Goal: Task Accomplishment & Management: Manage account settings

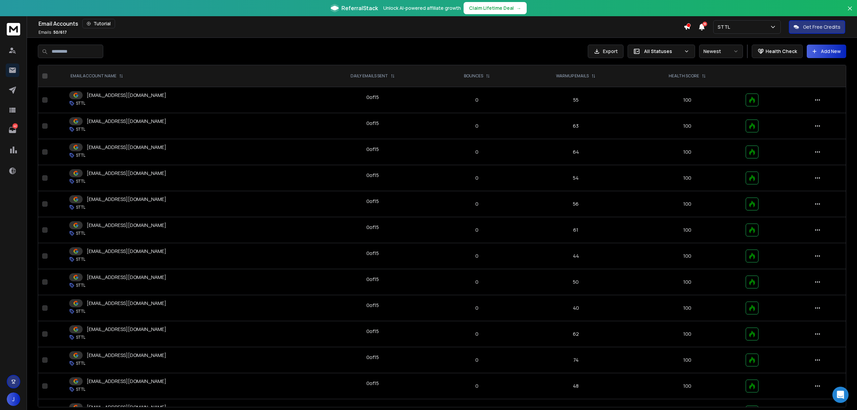
click at [335, 34] on div "Emails : 50 / 617" at bounding box center [360, 32] width 645 height 5
click at [11, 128] on icon at bounding box center [12, 130] width 8 height 8
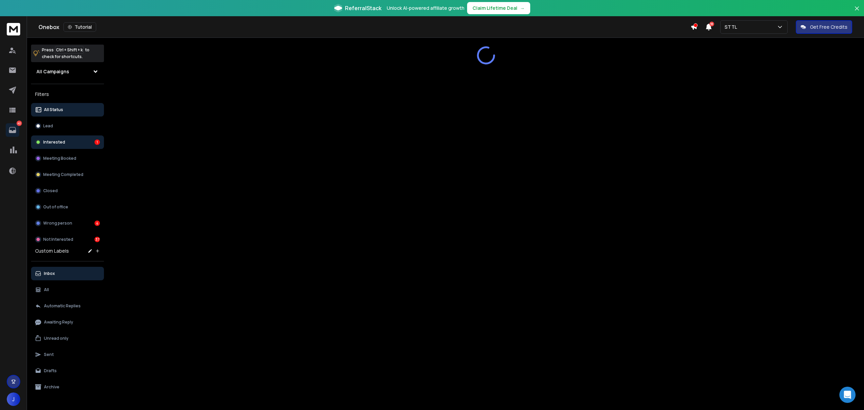
click at [65, 143] on button "Interested 1" at bounding box center [67, 141] width 73 height 13
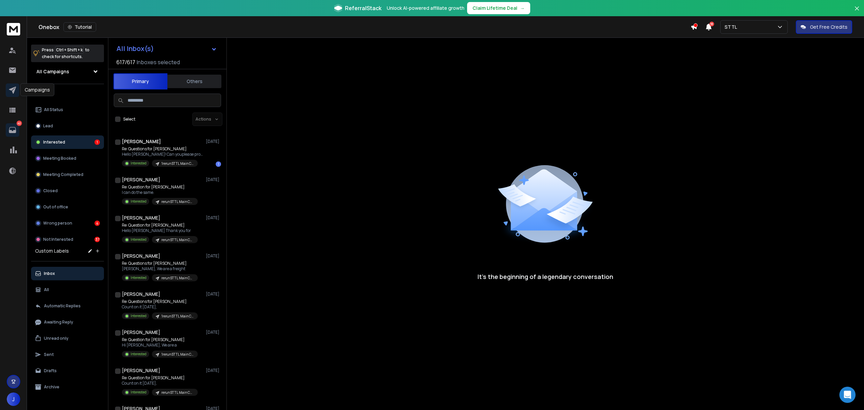
click at [11, 88] on icon at bounding box center [12, 90] width 8 height 8
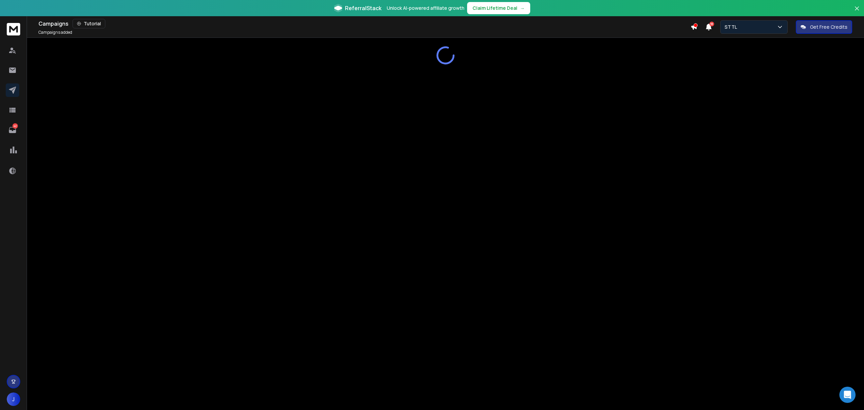
click at [744, 21] on button "STTL" at bounding box center [753, 26] width 67 height 13
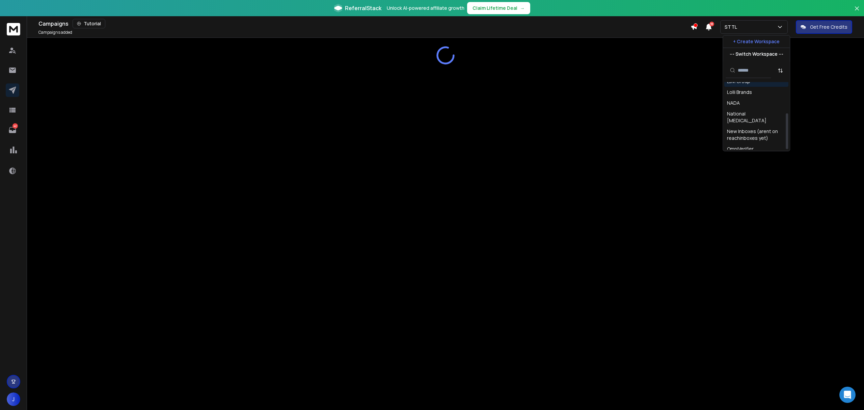
scroll to position [58, 0]
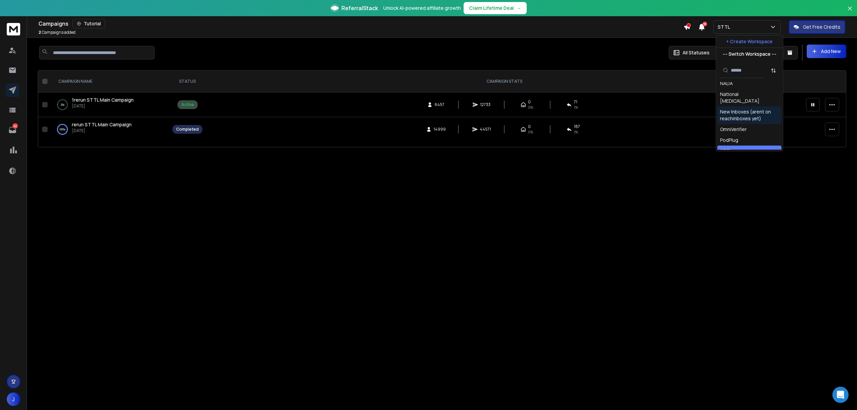
click at [678, 318] on div "Campaigns 2 Campaigns Added All Statuses Newest First Add New CAMPAIGN NAME STA…" at bounding box center [442, 250] width 808 height 410
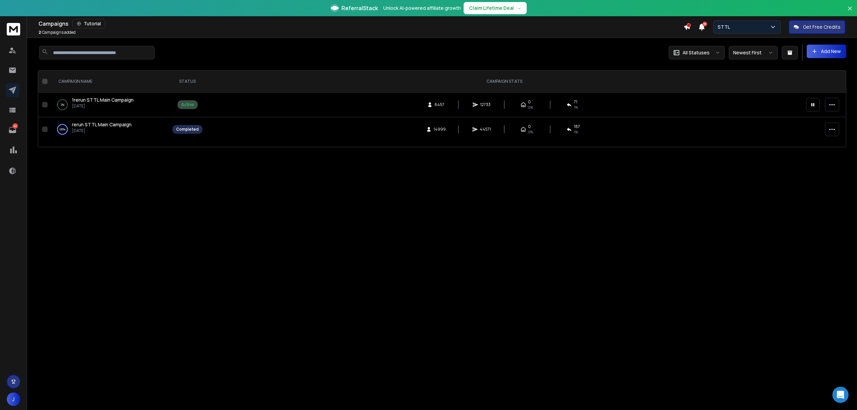
click at [746, 27] on div "STTL" at bounding box center [747, 27] width 59 height 7
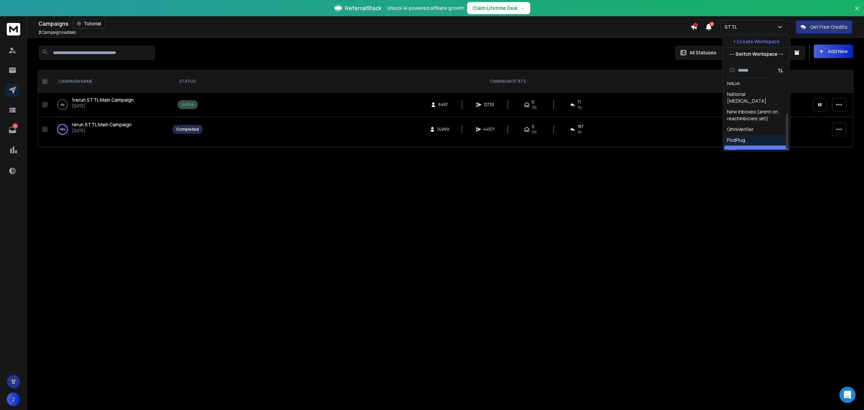
click at [745, 135] on div "PodPlug" at bounding box center [756, 140] width 64 height 11
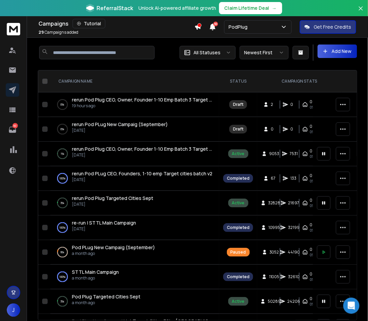
click at [167, 78] on th "CAMPAIGN NAME" at bounding box center [134, 82] width 169 height 22
click at [16, 151] on icon at bounding box center [13, 149] width 7 height 7
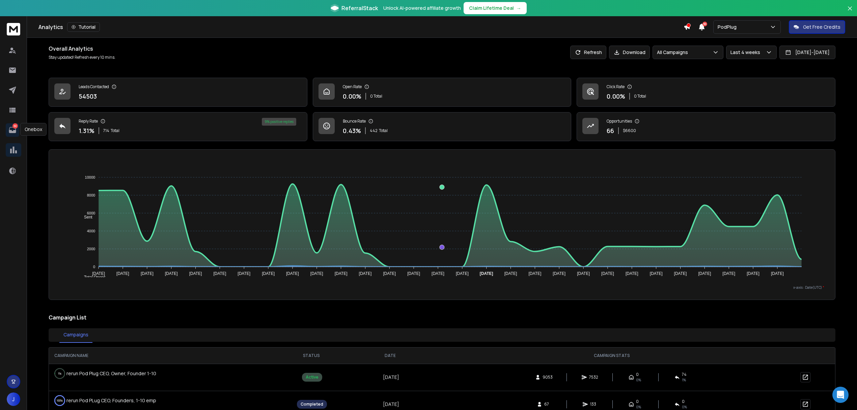
click at [15, 130] on icon at bounding box center [12, 130] width 7 height 6
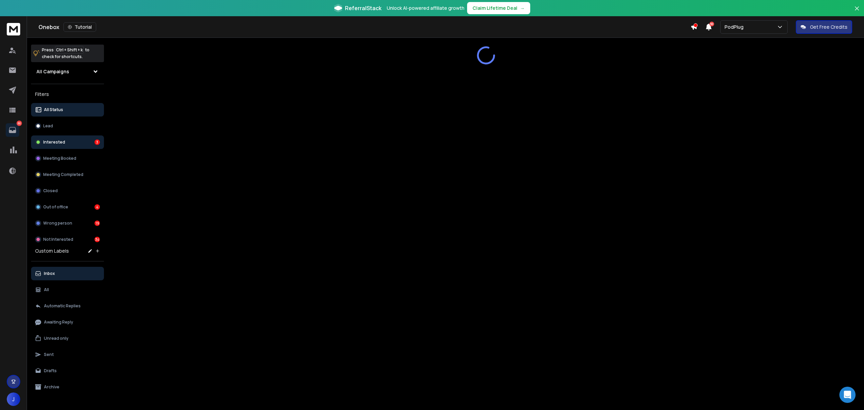
click at [57, 142] on p "Interested" at bounding box center [54, 141] width 22 height 5
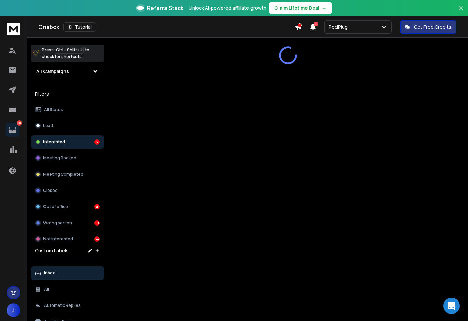
click at [347, 92] on div "Press Ctrl + Shift + k to check for shortcuts. All Campaigns All Campaigns Filt…" at bounding box center [247, 198] width 441 height 321
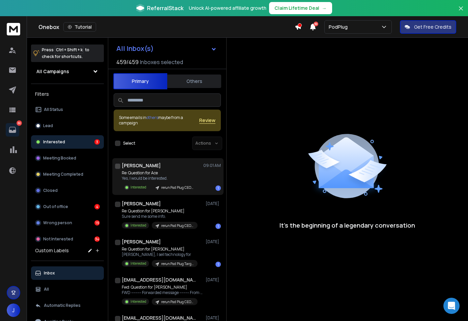
click at [190, 176] on p "Yes, I would be interested." at bounding box center [160, 178] width 76 height 5
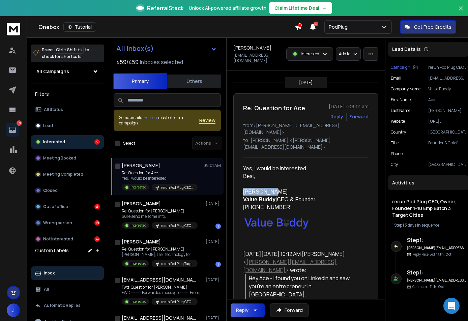
drag, startPoint x: 254, startPoint y: 171, endPoint x: 235, endPoint y: 172, distance: 19.2
copy font "Ace McGill"
click at [374, 79] on p "ace@hellovaluebuddy.com" at bounding box center [448, 78] width 38 height 5
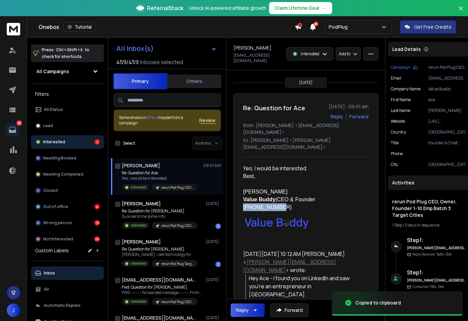
copy font "513-266-2548"
drag, startPoint x: 283, startPoint y: 190, endPoint x: 229, endPoint y: 188, distance: 54.1
click at [330, 211] on font at bounding box center [303, 222] width 120 height 23
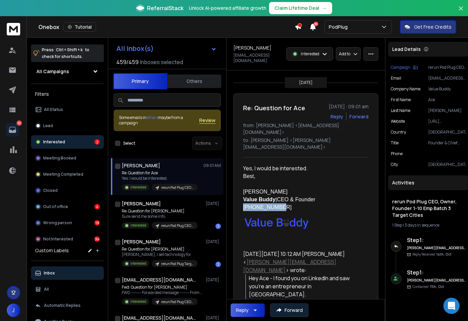
click at [291, 309] on button "Forward" at bounding box center [289, 310] width 38 height 13
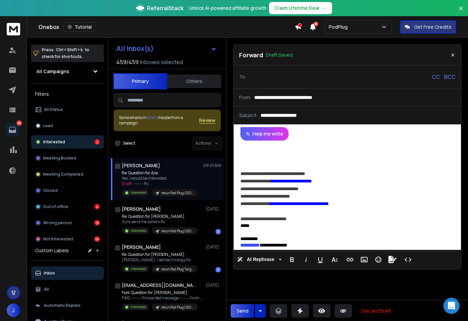
click at [246, 154] on div at bounding box center [348, 150] width 214 height 7
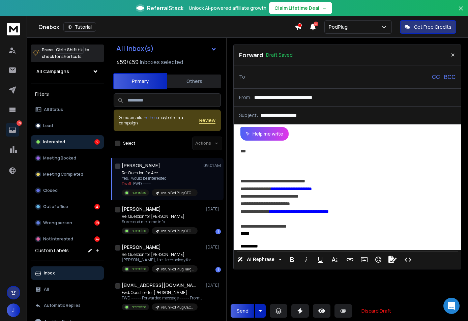
click at [291, 73] on input at bounding box center [272, 77] width 47 height 12
paste input "**********"
type input "**********"
click at [350, 77] on input at bounding box center [373, 77] width 47 height 12
paste input "**********"
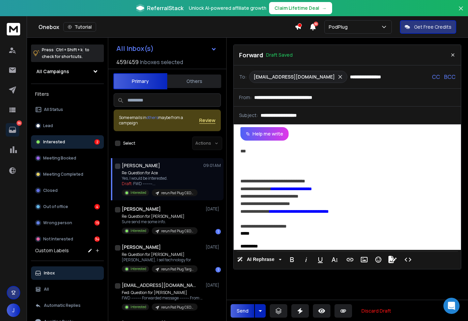
type input "**********"
click at [238, 309] on button "Send" at bounding box center [243, 310] width 24 height 13
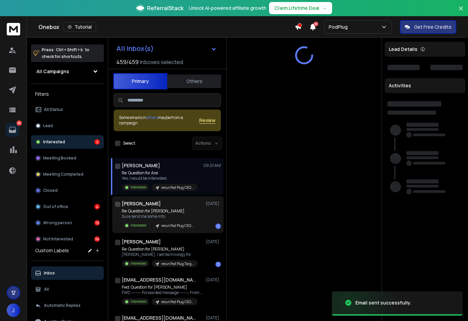
click at [173, 211] on p "Re: Question for Andrew" at bounding box center [160, 211] width 76 height 5
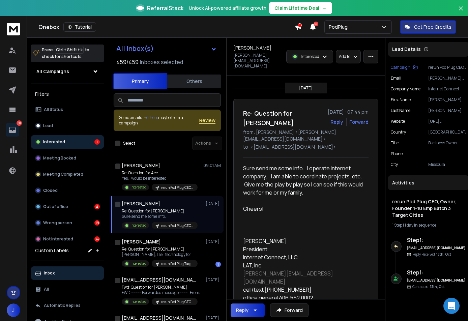
click at [374, 78] on div "Email andy@inet.us" at bounding box center [428, 78] width 75 height 5
click at [374, 77] on p "andy@inet.us" at bounding box center [448, 78] width 38 height 5
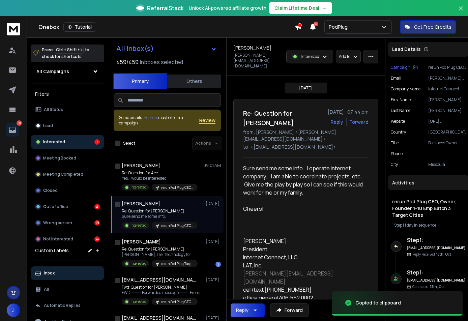
click at [258, 144] on p "to: <ethank@podplugging.info>" at bounding box center [306, 147] width 126 height 7
drag, startPoint x: 258, startPoint y: 122, endPoint x: 292, endPoint y: 120, distance: 34.1
click at [292, 129] on p "from: Andrew Henckel <andy@inet.us>" at bounding box center [306, 135] width 126 height 13
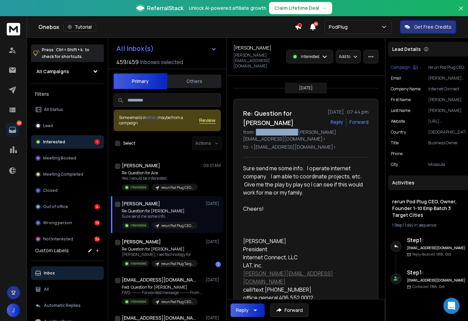
drag, startPoint x: 255, startPoint y: 122, endPoint x: 292, endPoint y: 122, distance: 36.4
click at [292, 129] on p "from: Andrew Henckel <andy@inet.us>" at bounding box center [306, 135] width 126 height 13
copy p "Andrew Henckel"
click at [342, 205] on div "Cheers!" at bounding box center [303, 209] width 120 height 8
copy div "406.239.6769"
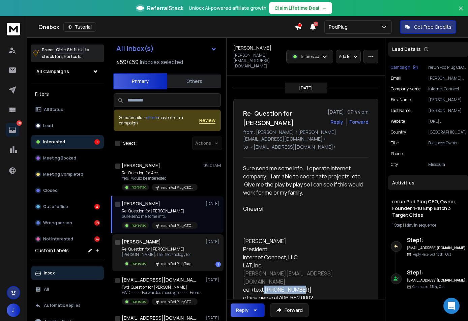
drag, startPoint x: 306, startPoint y: 264, endPoint x: 181, endPoint y: 258, distance: 125.0
click at [264, 286] on div "cell/text 406.239.6769" at bounding box center [303, 290] width 120 height 8
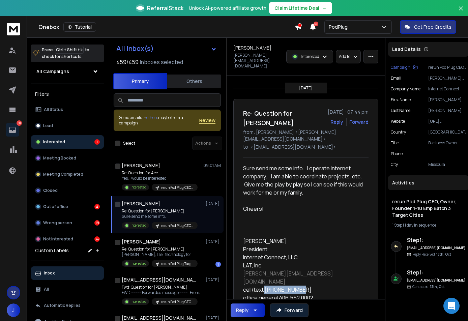
click at [287, 311] on button "Forward" at bounding box center [289, 310] width 38 height 13
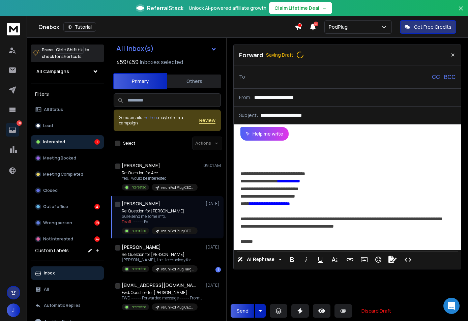
click at [287, 78] on input at bounding box center [272, 77] width 47 height 12
paste input "**********"
type input "**********"
click at [350, 80] on input at bounding box center [373, 77] width 47 height 12
paste input "**********"
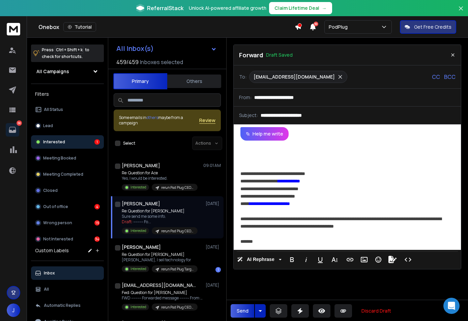
type input "**********"
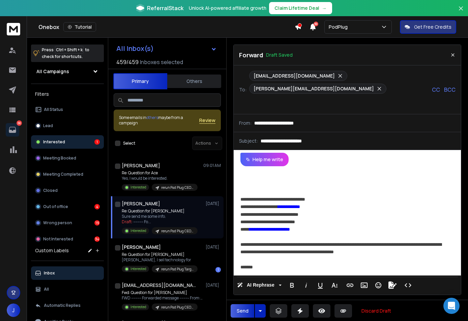
click at [260, 173] on div at bounding box center [348, 176] width 214 height 7
click at [253, 173] on div at bounding box center [348, 176] width 214 height 7
click at [236, 310] on button "Send" at bounding box center [243, 310] width 24 height 13
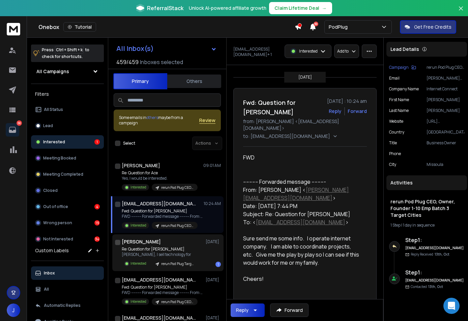
click at [196, 259] on div "Re: Question for Jeffrey Ethan, I sell technology for Interested rerun Pod Plug…" at bounding box center [160, 257] width 76 height 21
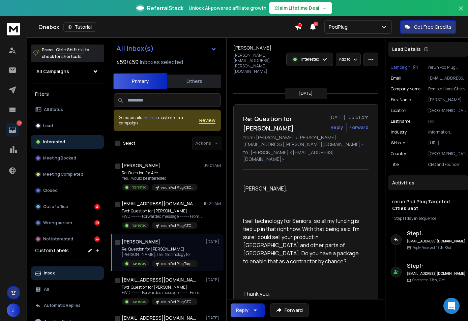
click at [258, 134] on p "from: Jeffrey Hill <jeff.hill@remotehomecheck.com>" at bounding box center [306, 140] width 126 height 13
copy p "Jeffrey Hill"
drag, startPoint x: 256, startPoint y: 119, endPoint x: 279, endPoint y: 121, distance: 23.1
click at [279, 134] on p "from: Jeffrey Hill <jeff.hill@remotehomecheck.com>" at bounding box center [306, 140] width 126 height 13
copy div "(770) 789-0347"
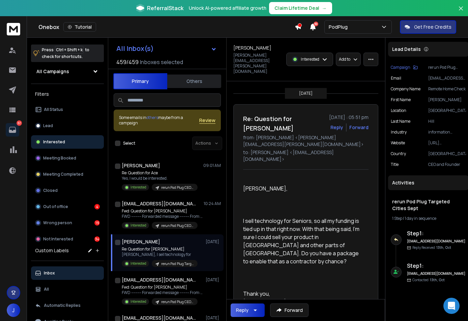
drag, startPoint x: 283, startPoint y: 290, endPoint x: 262, endPoint y: 288, distance: 21.4
click at [262, 321] on div "Phone: (770) 789-0347" at bounding box center [303, 326] width 120 height 8
click at [374, 78] on p "jhill@remotehomecheck.com" at bounding box center [448, 78] width 38 height 5
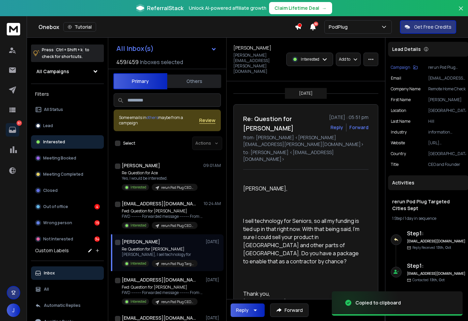
click at [324, 176] on div "Ethan, I sell technology for Seniors, so all my funding is tied up in that righ…" at bounding box center [303, 224] width 120 height 97
click at [282, 310] on button "Forward" at bounding box center [289, 310] width 38 height 13
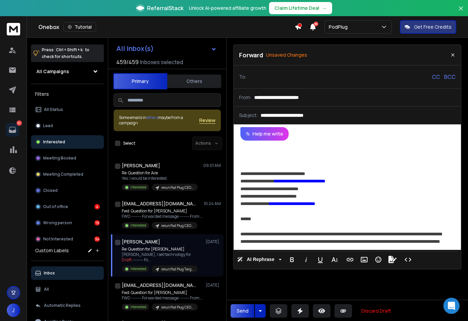
click at [269, 77] on input at bounding box center [272, 77] width 47 height 12
paste input "**********"
type input "**********"
click at [350, 73] on input at bounding box center [373, 77] width 47 height 12
paste input "**********"
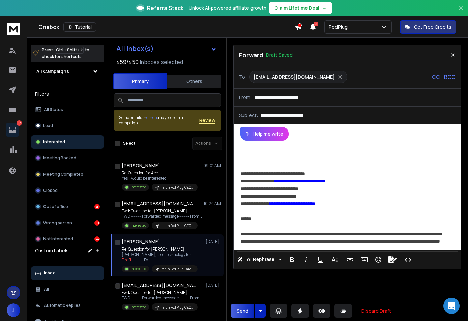
type input "**********"
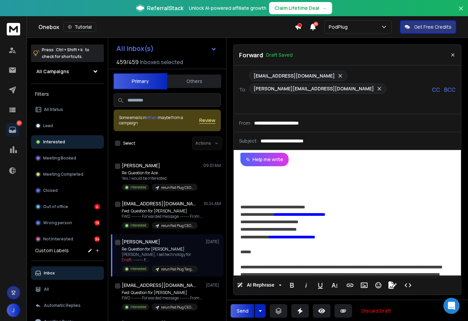
click at [246, 181] on div at bounding box center [348, 184] width 214 height 7
click at [240, 170] on div "**********" at bounding box center [347, 220] width 227 height 109
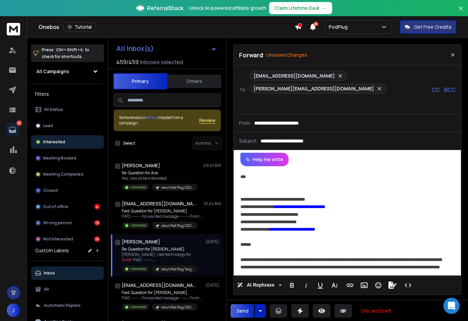
click at [246, 181] on div at bounding box center [348, 188] width 214 height 15
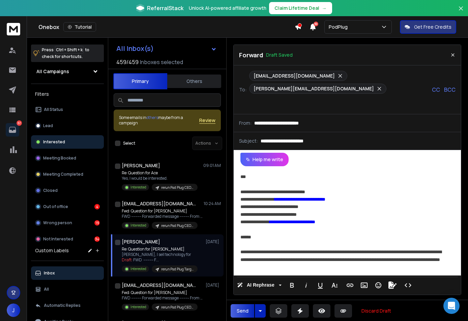
click at [237, 312] on button "Send" at bounding box center [243, 310] width 24 height 13
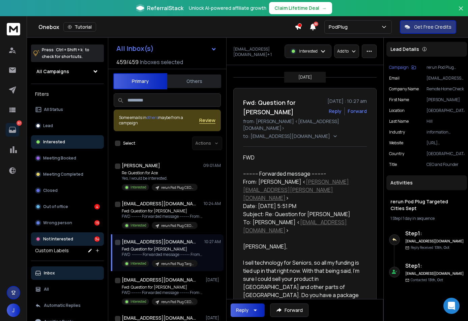
click at [72, 244] on button "Not Interested 34" at bounding box center [67, 238] width 73 height 13
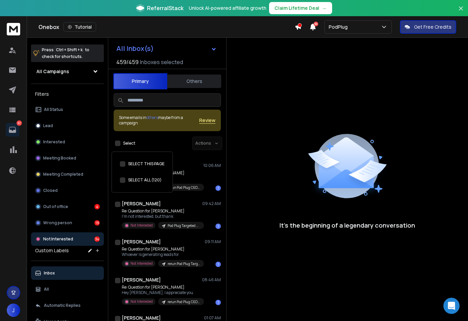
click at [122, 178] on button "SELECT THIS PAGE" at bounding box center [122, 179] width 5 height 5
click at [126, 166] on div "SELECT THIS PAGE SELECT ALL (120)" at bounding box center [150, 172] width 53 height 35
click at [130, 164] on button "SELECT THIS PAGE" at bounding box center [130, 163] width 5 height 5
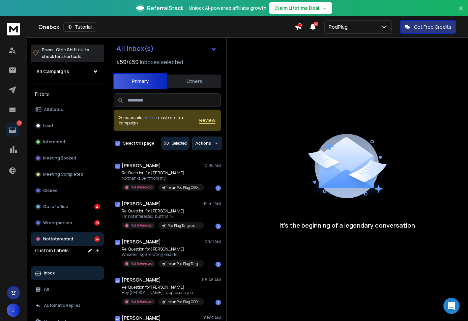
click at [209, 150] on button "Actions" at bounding box center [207, 143] width 30 height 13
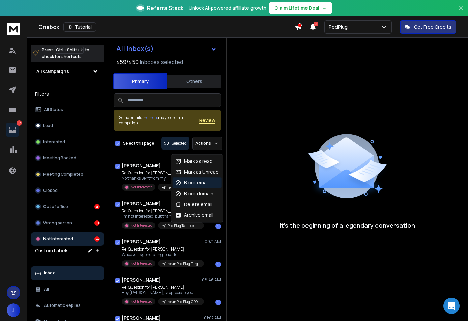
click at [194, 182] on div "Block email" at bounding box center [191, 183] width 33 height 7
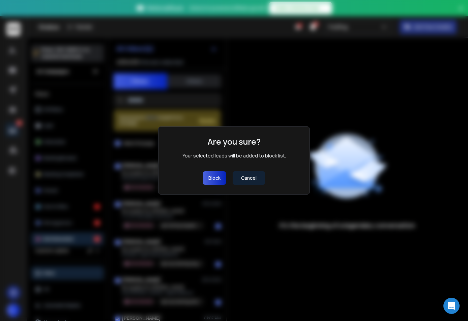
drag, startPoint x: 200, startPoint y: 183, endPoint x: 214, endPoint y: 178, distance: 14.1
click at [200, 183] on div "Are you sure? Your selected leads will be added to block list. Block Cancel" at bounding box center [234, 160] width 132 height 49
click at [215, 178] on p "Block" at bounding box center [215, 178] width 12 height 7
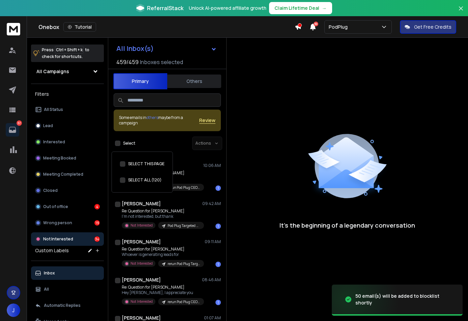
click at [115, 144] on button "SELECT THIS PAGE" at bounding box center [117, 143] width 5 height 5
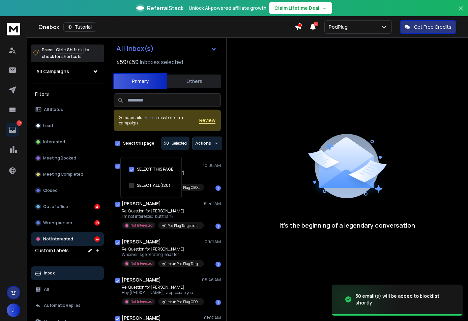
click at [221, 144] on button "Actions" at bounding box center [207, 143] width 30 height 13
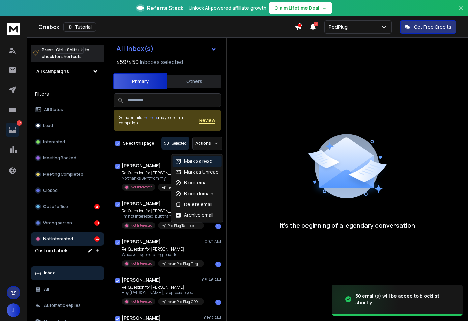
click at [204, 161] on div "Mark as read" at bounding box center [193, 161] width 37 height 7
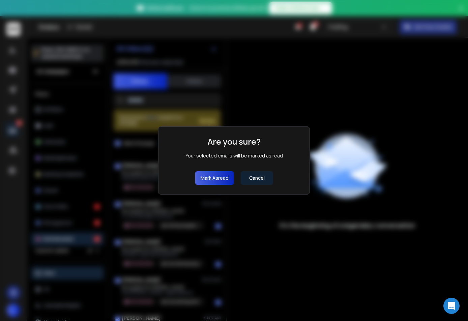
click at [205, 179] on p "Mark as read" at bounding box center [215, 178] width 28 height 7
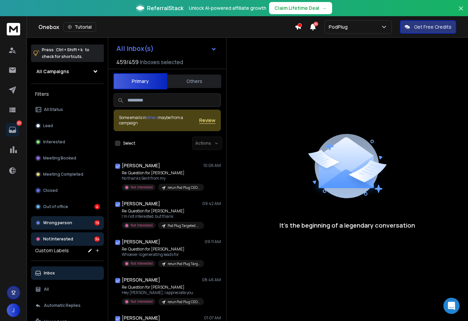
click at [67, 222] on p "Wrong person" at bounding box center [57, 222] width 29 height 5
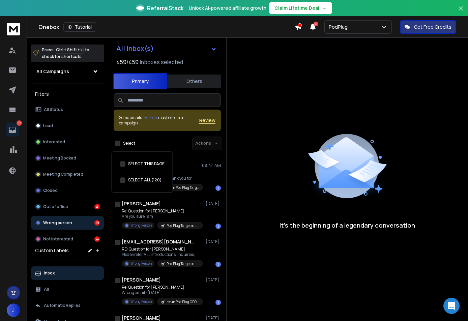
click at [124, 169] on div "SELECT THIS PAGE" at bounding box center [142, 163] width 45 height 13
click at [123, 166] on button "SELECT THIS PAGE" at bounding box center [122, 163] width 5 height 5
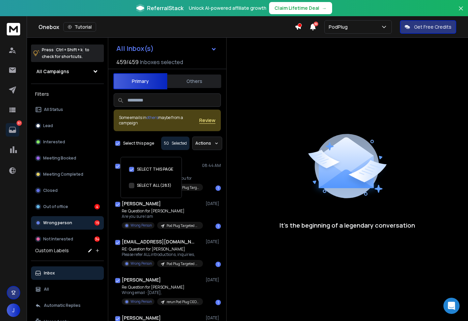
click at [130, 187] on button "SELECT THIS PAGE" at bounding box center [131, 185] width 5 height 5
click at [203, 144] on p "Actions" at bounding box center [203, 143] width 16 height 5
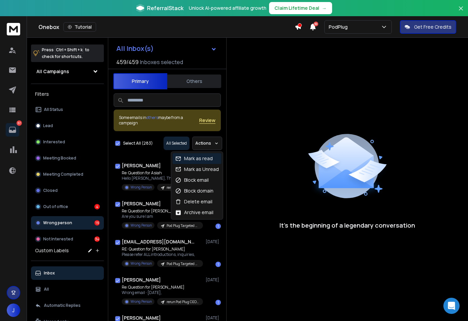
click at [189, 157] on div "Mark as read" at bounding box center [193, 158] width 37 height 7
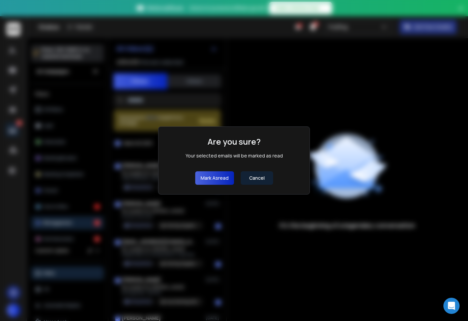
click at [201, 182] on button "Mark as read" at bounding box center [214, 177] width 39 height 13
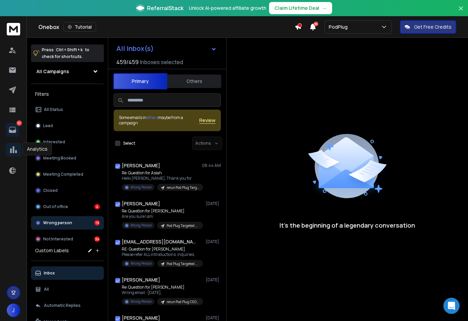
click at [13, 152] on icon at bounding box center [13, 149] width 7 height 7
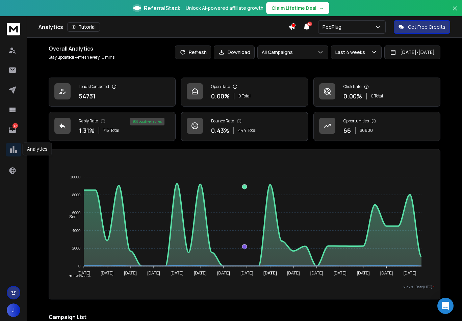
click at [10, 148] on icon at bounding box center [13, 149] width 7 height 7
click at [10, 87] on icon at bounding box center [12, 90] width 8 height 8
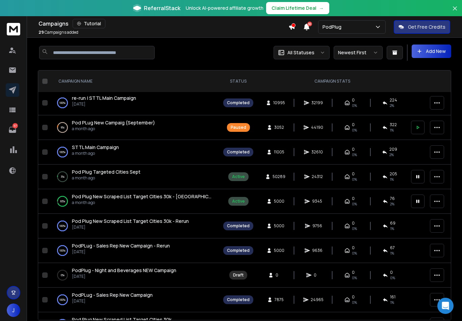
scroll to position [135, 0]
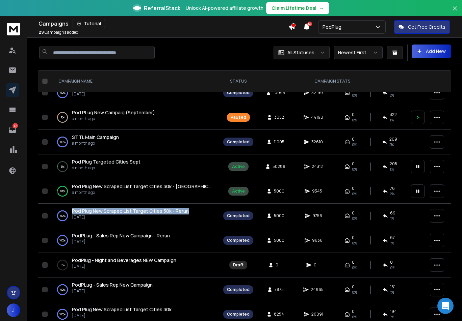
copy span "Pod Plug New Scraped List Target Cities 30k - Rerun"
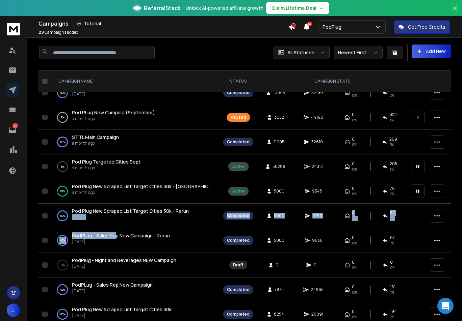
drag, startPoint x: 192, startPoint y: 211, endPoint x: 115, endPoint y: 234, distance: 80.2
click at [115, 234] on tbody "0 % rerun Pod Plug CEO, Owner, Founder 1-10 Emp Batch 3 Target Cities 19 hours …" at bounding box center [244, 314] width 412 height 714
click at [23, 238] on div "57 J" at bounding box center [13, 170] width 27 height 308
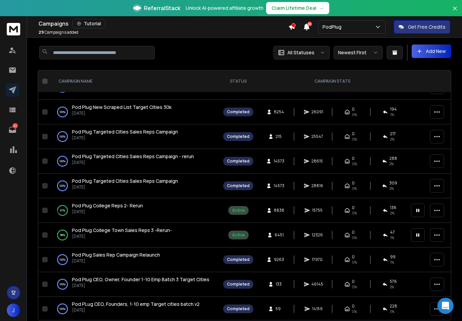
scroll to position [360, 0]
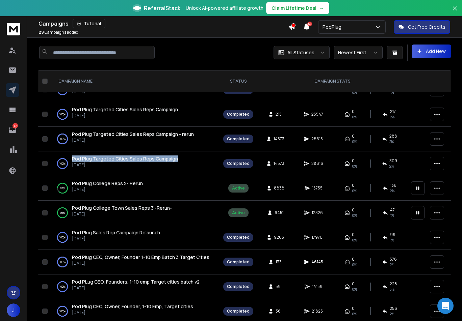
copy span "Pod Plug Targeted Cities Sales Reps Campaign"
drag, startPoint x: 180, startPoint y: 160, endPoint x: 161, endPoint y: 154, distance: 20.1
click at [161, 154] on td "100 % Pod Plug Targeted Cities Sales Reps Campaign 3 months ago" at bounding box center [134, 164] width 169 height 25
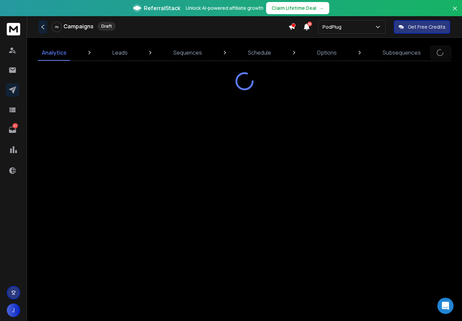
click at [43, 28] on icon at bounding box center [42, 27] width 3 height 4
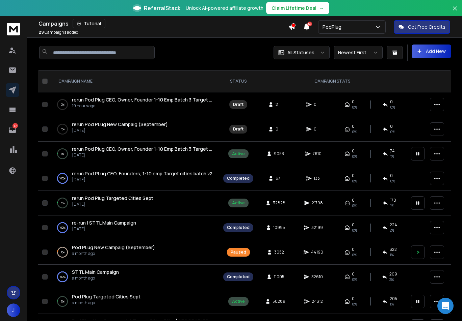
scroll to position [276, 0]
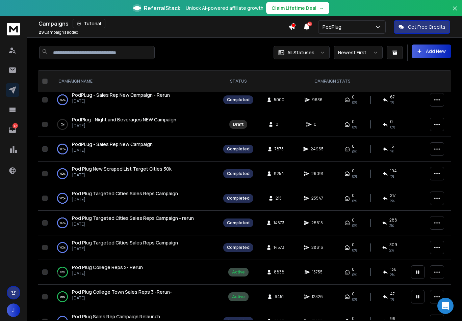
click at [374, 222] on icon "button" at bounding box center [436, 223] width 7 height 7
copy div "100 % Pod Plug Targeted Cities Sales Reps Campaign - rerun"
copy span "od Plug Targeted Cities Sales Reps Campaign - rerun"
drag, startPoint x: 200, startPoint y: 219, endPoint x: 280, endPoint y: 209, distance: 80.6
click at [232, 212] on tr "100 % Pod Plug Targeted Cities Sales Reps Campaign - rerun 3 months ago Complet…" at bounding box center [244, 223] width 412 height 25
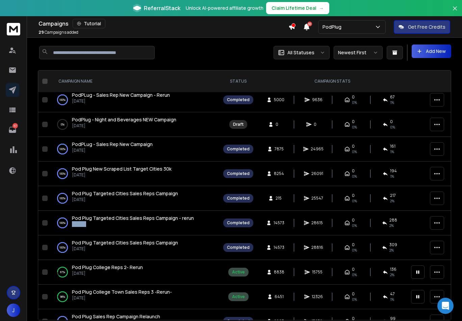
click at [374, 221] on button "button" at bounding box center [437, 222] width 14 height 13
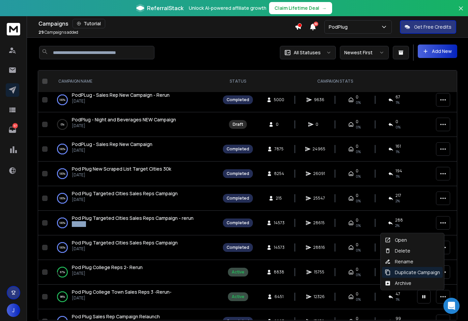
click at [374, 273] on div "Duplicate Campaign" at bounding box center [412, 272] width 55 height 7
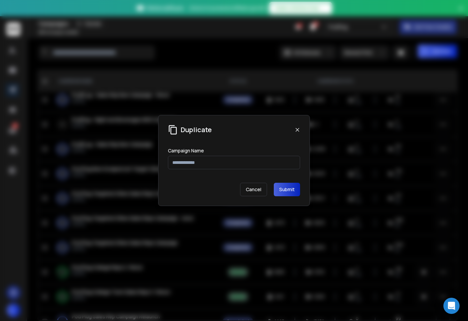
click at [223, 161] on input "text" at bounding box center [234, 162] width 132 height 13
paste input "**********"
click at [171, 161] on input "**********" at bounding box center [234, 162] width 132 height 13
type input "**********"
click at [280, 187] on button "Submit" at bounding box center [287, 189] width 26 height 13
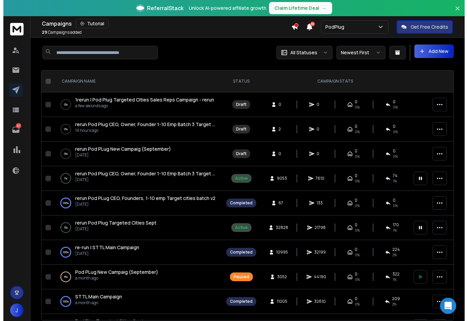
scroll to position [325, 0]
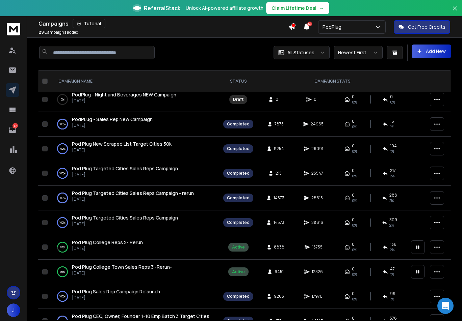
click at [184, 196] on span "Pod Plug Targeted Cities Sales Reps Campaign - rerun" at bounding box center [133, 193] width 122 height 6
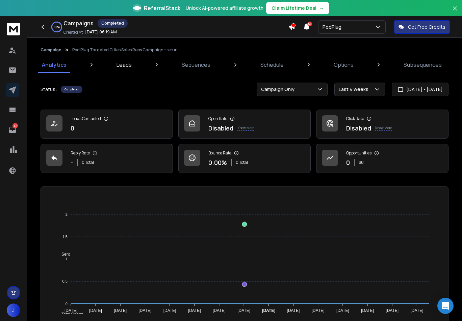
click at [121, 68] on p "Leads" at bounding box center [123, 65] width 15 height 8
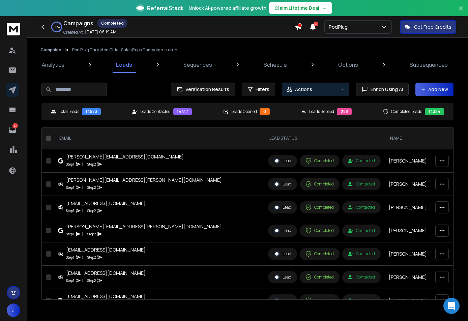
click at [316, 86] on div "Actions" at bounding box center [311, 89] width 51 height 7
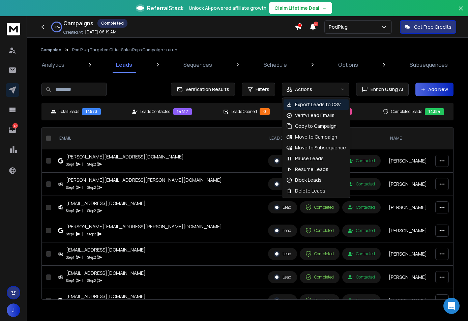
click at [264, 131] on th "LEAD STATUS" at bounding box center [324, 139] width 121 height 22
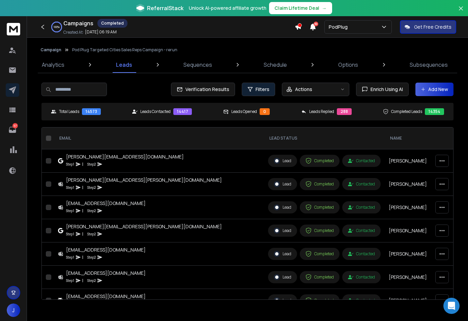
click at [254, 92] on button "Filters" at bounding box center [258, 89] width 33 height 13
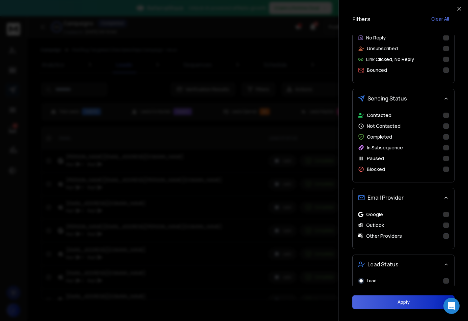
scroll to position [135, 0]
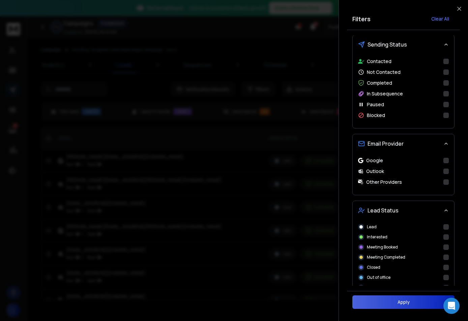
click at [374, 228] on button "Lead" at bounding box center [446, 226] width 5 height 5
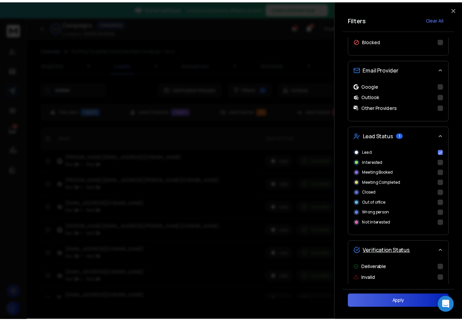
scroll to position [252, 0]
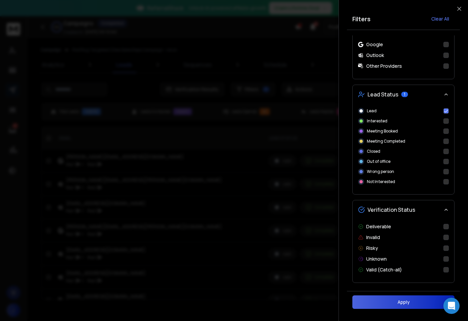
drag, startPoint x: 439, startPoint y: 181, endPoint x: 440, endPoint y: 168, distance: 13.5
click at [374, 181] on Interested "Not Interested" at bounding box center [446, 181] width 5 height 5
click at [374, 168] on div "Lead Interested Meeting Booked Meeting Completed Closed Out of office Wrong per…" at bounding box center [404, 151] width 102 height 86
click at [374, 170] on person "Wrong person" at bounding box center [446, 171] width 5 height 5
click at [374, 164] on office "Out of office" at bounding box center [446, 161] width 5 height 5
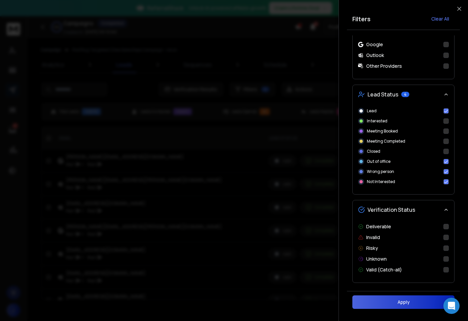
click at [374, 299] on button "Apply" at bounding box center [404, 302] width 102 height 13
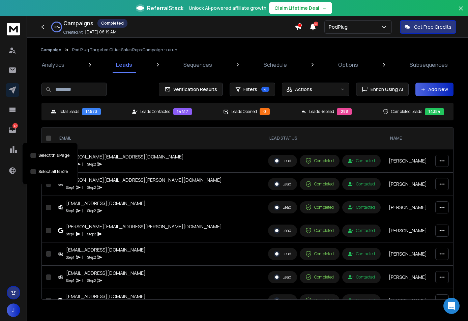
click at [53, 172] on label "Select all 14525" at bounding box center [53, 171] width 30 height 5
click at [34, 170] on button "Select this Page" at bounding box center [32, 171] width 5 height 5
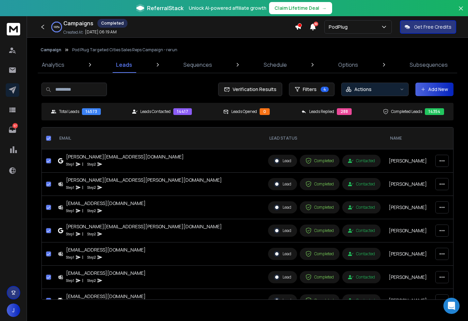
click at [360, 88] on p "Actions" at bounding box center [363, 89] width 17 height 7
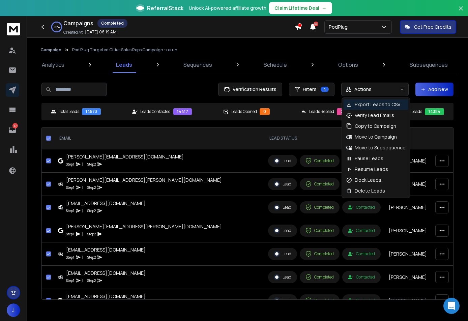
click at [363, 104] on p "Export Leads to CSV" at bounding box center [378, 104] width 46 height 7
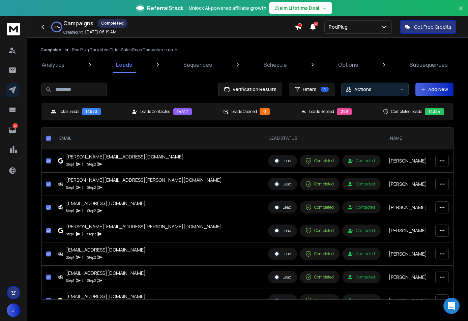
click at [368, 92] on p "Actions" at bounding box center [363, 89] width 17 height 7
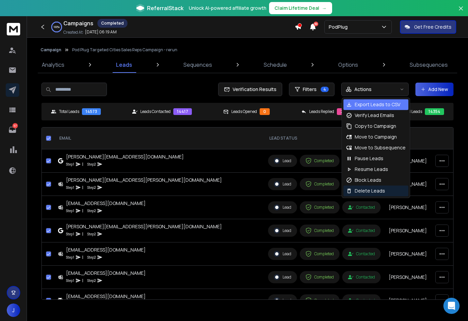
click at [373, 190] on p "Delete Leads" at bounding box center [370, 191] width 30 height 7
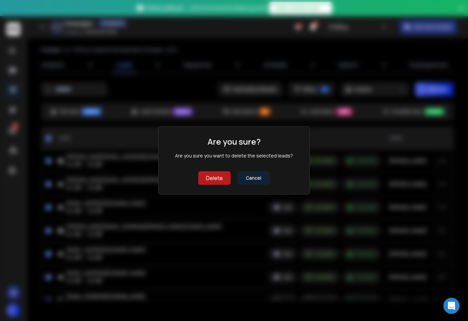
click at [221, 175] on button "Delete" at bounding box center [214, 177] width 32 height 13
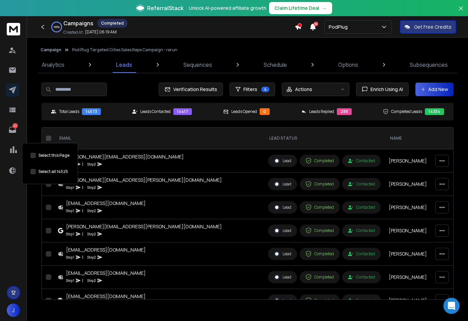
click at [48, 173] on label "Select all 14525" at bounding box center [53, 171] width 30 height 5
click at [32, 171] on button "Select this Page" at bounding box center [32, 171] width 5 height 5
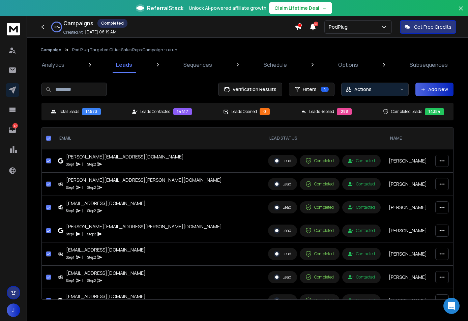
click at [374, 88] on div "Actions" at bounding box center [371, 89] width 51 height 7
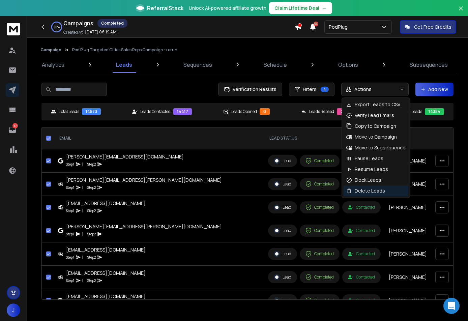
click at [363, 190] on p "Delete Leads" at bounding box center [370, 191] width 30 height 7
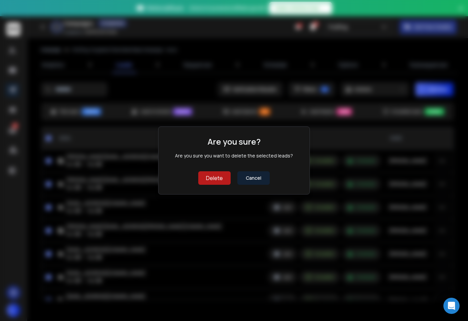
click at [211, 177] on button "Delete" at bounding box center [214, 177] width 32 height 13
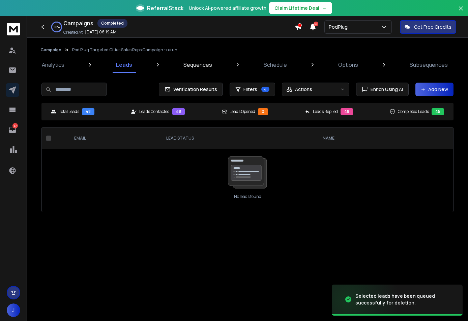
click at [186, 62] on p "Sequences" at bounding box center [198, 65] width 29 height 8
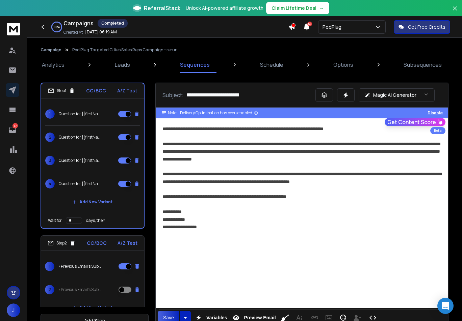
click at [93, 136] on p "Question for {{firstName}}" at bounding box center [80, 137] width 43 height 5
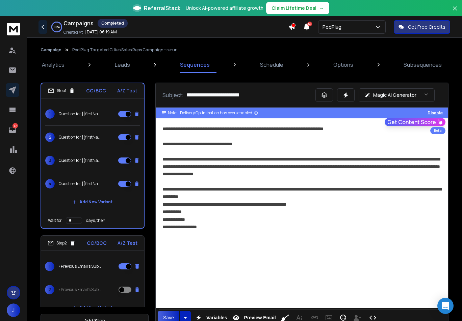
click at [40, 30] on button at bounding box center [42, 26] width 9 height 13
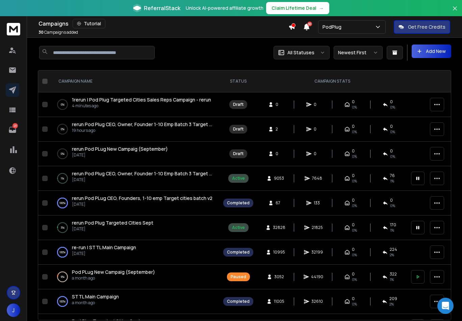
click at [126, 100] on span "1rerun | Pod Plug Targeted Cities Sales Reps Campaign - rerun" at bounding box center [141, 100] width 139 height 6
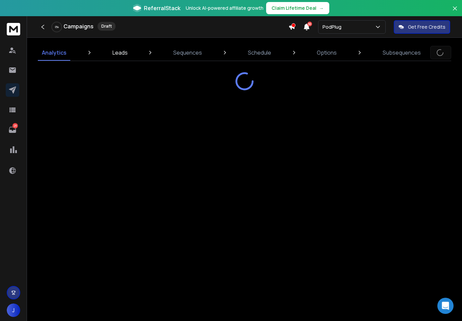
click at [116, 55] on p "Leads" at bounding box center [119, 53] width 15 height 8
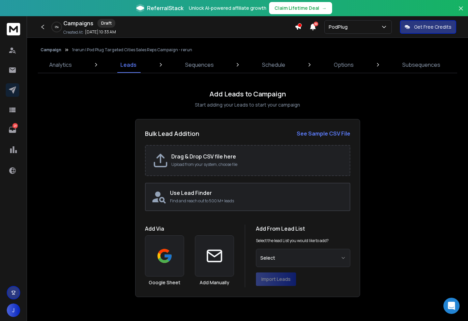
click at [246, 148] on div "Drag & Drop CSV file here Upload from your system, choose file" at bounding box center [247, 160] width 205 height 31
type input "**********"
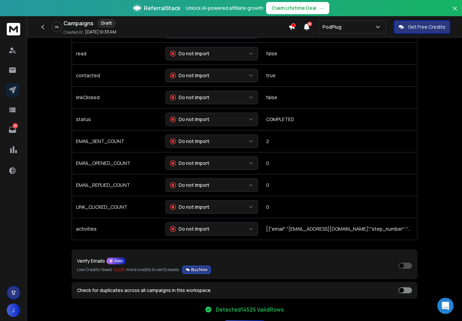
scroll to position [385, 0]
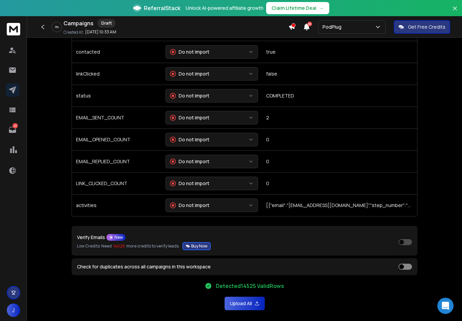
click at [247, 306] on button "Upload All" at bounding box center [244, 303] width 40 height 13
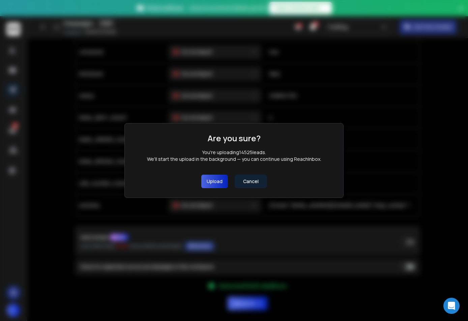
click at [209, 180] on button "Upload" at bounding box center [214, 181] width 27 height 13
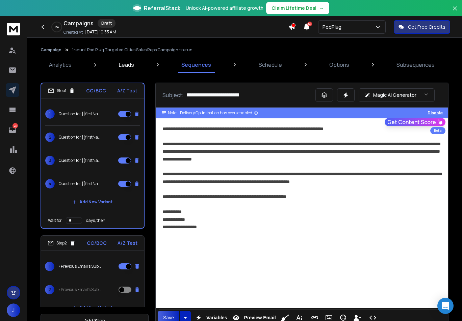
click at [128, 61] on p "Leads" at bounding box center [126, 65] width 15 height 8
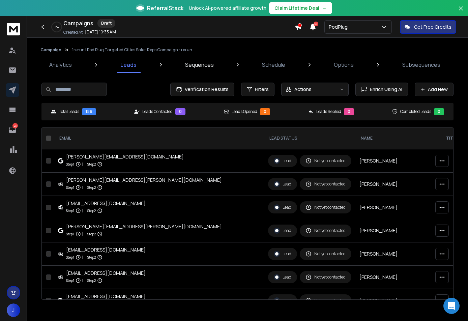
click at [207, 66] on p "Sequences" at bounding box center [199, 65] width 29 height 8
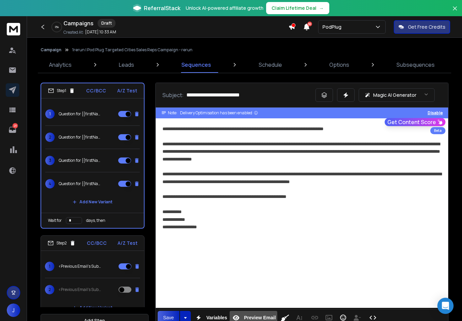
drag, startPoint x: 250, startPoint y: 316, endPoint x: 250, endPoint y: 311, distance: 5.4
click at [250, 314] on div "Preview Email" at bounding box center [252, 317] width 47 height 11
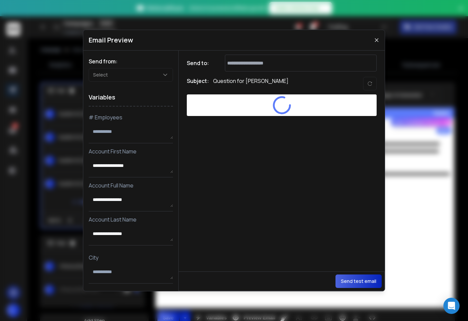
type textarea "******"
type textarea "**********"
type textarea "*****"
type textarea "*******"
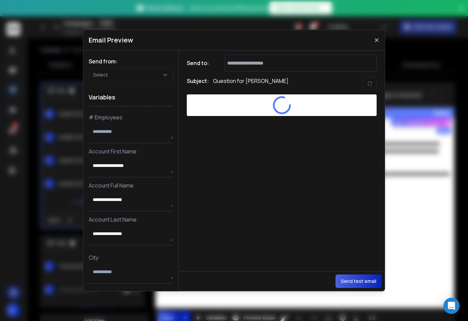
type textarea "**********"
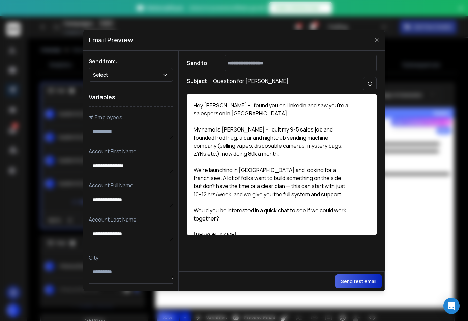
type textarea "*****"
type textarea "**********"
type textarea "*****"
click at [412, 190] on div "**********" at bounding box center [234, 160] width 468 height 275
click at [376, 40] on icon at bounding box center [376, 39] width 5 height 5
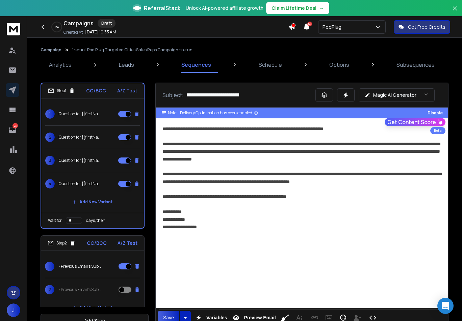
click at [88, 137] on p "Question for {{firstName}}" at bounding box center [80, 137] width 43 height 5
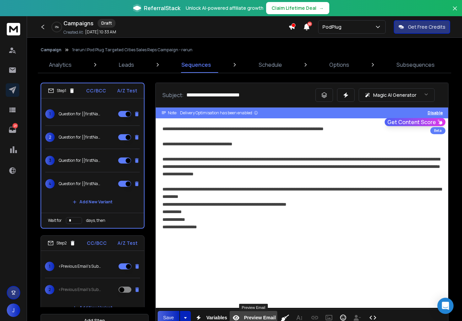
click at [244, 314] on div "Preview Email" at bounding box center [252, 317] width 47 height 11
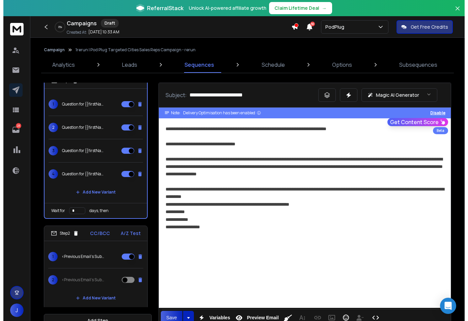
scroll to position [12, 0]
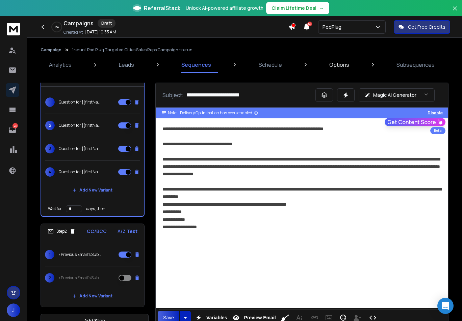
click at [351, 61] on link "Options" at bounding box center [339, 65] width 28 height 16
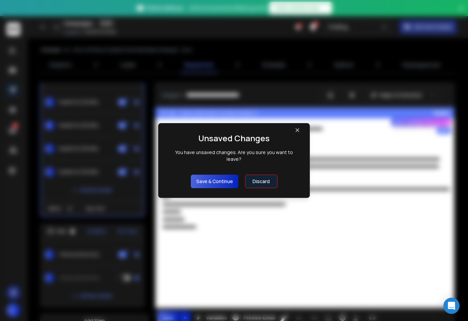
click at [210, 179] on button "Save & Continue" at bounding box center [215, 181] width 48 height 13
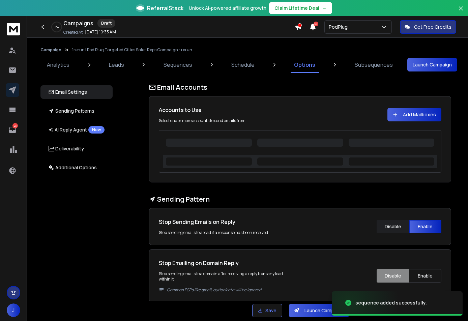
click at [404, 118] on button "Add Mailboxes" at bounding box center [415, 114] width 54 height 13
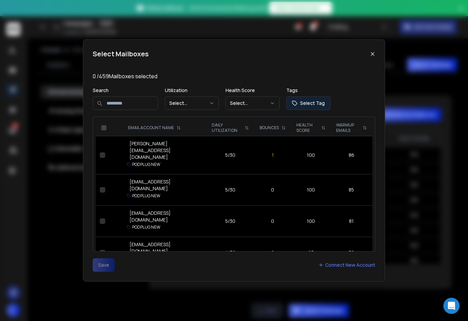
click at [331, 99] on button "Select Tag" at bounding box center [308, 103] width 44 height 13
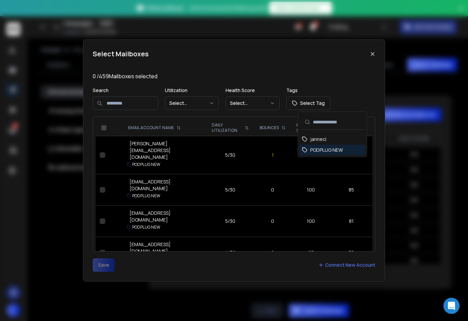
click at [331, 152] on span "PODPLUG NEW" at bounding box center [326, 150] width 33 height 7
click at [100, 267] on button "Save" at bounding box center [104, 264] width 22 height 13
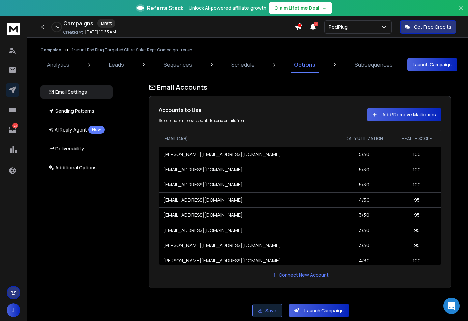
click at [263, 307] on button "Save" at bounding box center [267, 310] width 30 height 13
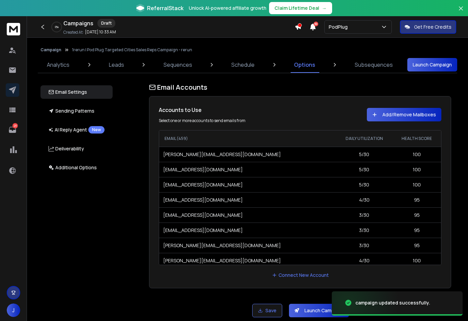
click at [302, 309] on button "Launch Campaign" at bounding box center [319, 310] width 60 height 13
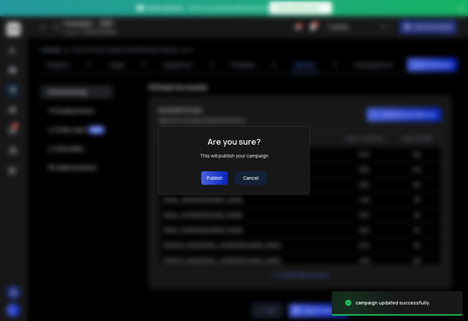
click at [213, 180] on button "Publish" at bounding box center [214, 177] width 27 height 13
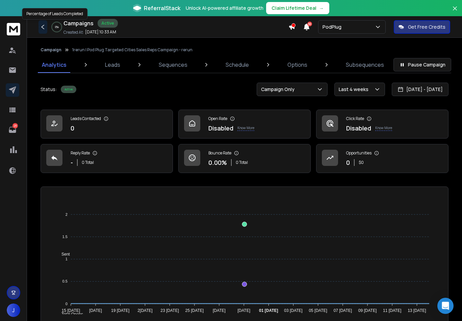
click at [42, 29] on icon at bounding box center [43, 27] width 6 height 6
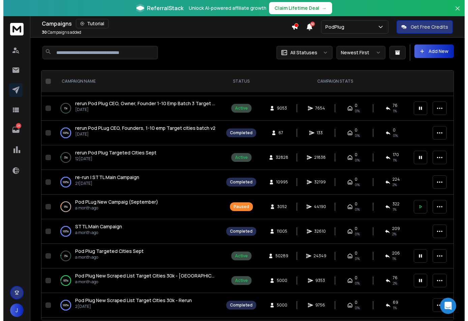
scroll to position [90, 0]
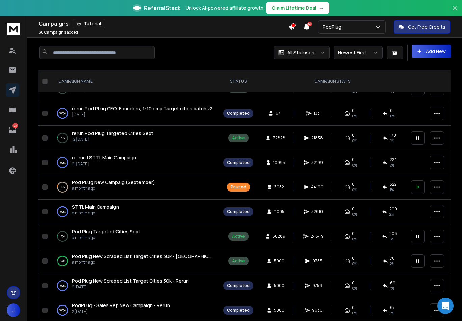
click at [110, 231] on span "Pod Plug Targeted Cities Sept" at bounding box center [106, 231] width 68 height 6
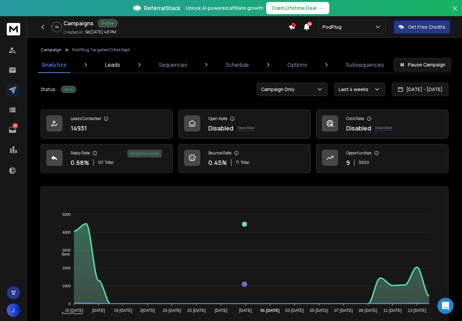
click at [110, 65] on p "Leads" at bounding box center [112, 65] width 15 height 8
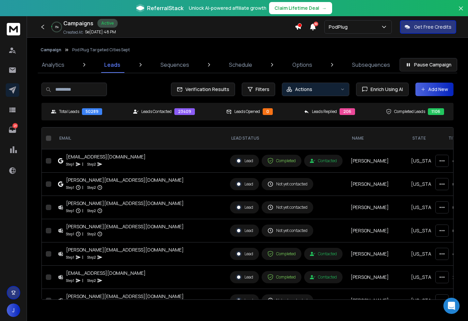
click at [335, 85] on button "Actions" at bounding box center [315, 89] width 67 height 13
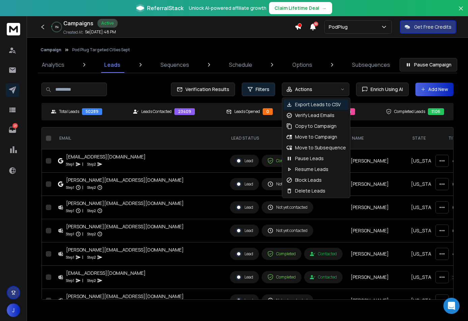
click at [264, 84] on button "Filters" at bounding box center [258, 89] width 33 height 13
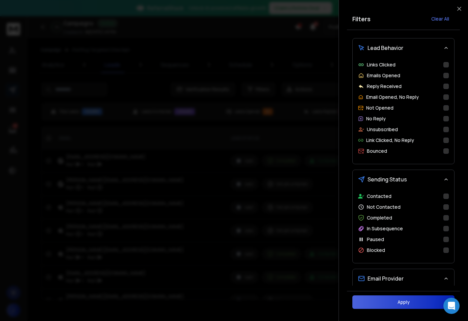
click at [444, 96] on button "Email Opened, No Reply" at bounding box center [446, 96] width 5 height 5
click at [381, 303] on button "Apply" at bounding box center [404, 302] width 102 height 13
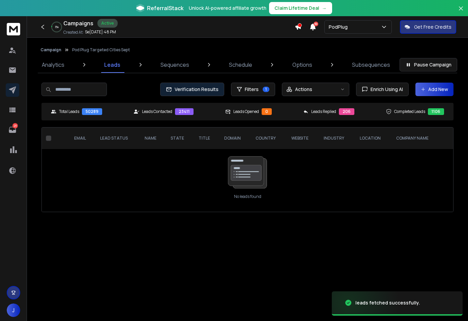
click at [207, 89] on span "Verification Results" at bounding box center [195, 89] width 47 height 7
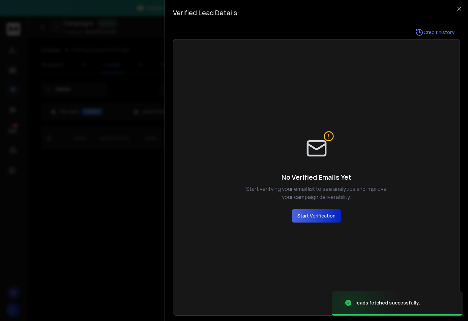
click at [134, 66] on div at bounding box center [234, 160] width 468 height 321
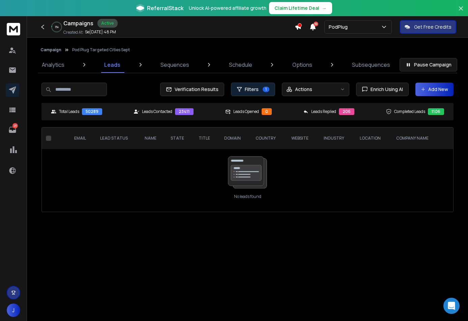
click at [250, 84] on button "Filters 1" at bounding box center [253, 89] width 44 height 13
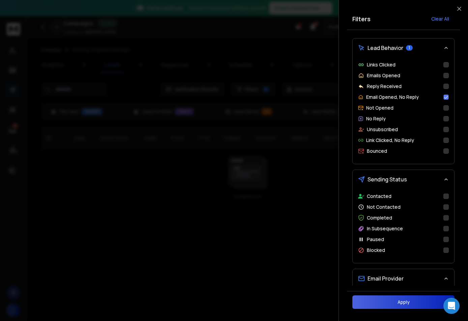
click at [444, 97] on button "Email Opened, No Reply" at bounding box center [446, 96] width 5 height 5
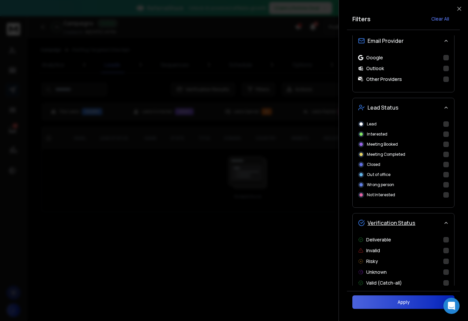
scroll to position [252, 0]
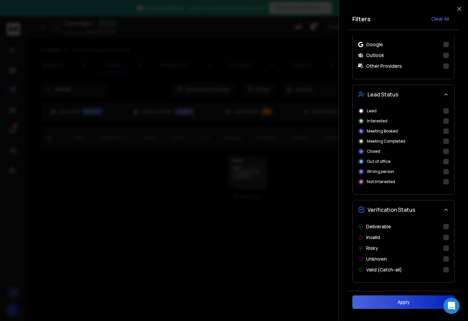
click at [444, 181] on Interested "Not Interested" at bounding box center [446, 181] width 5 height 5
click at [444, 111] on button "Lead" at bounding box center [446, 110] width 5 height 5
click at [391, 301] on button "Apply" at bounding box center [404, 302] width 102 height 13
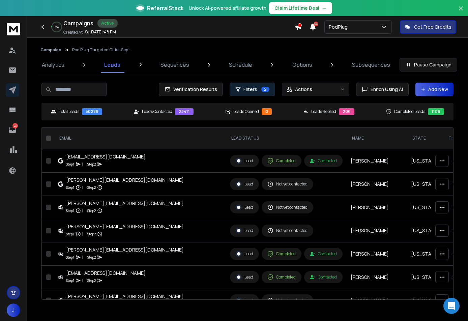
click at [242, 88] on button "Filters 2" at bounding box center [253, 89] width 46 height 13
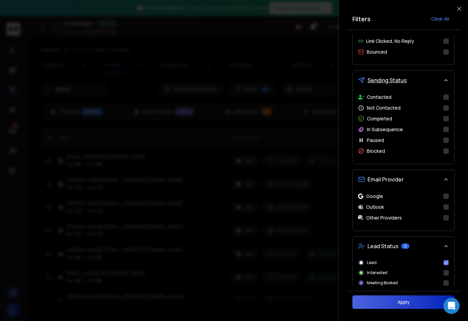
scroll to position [180, 0]
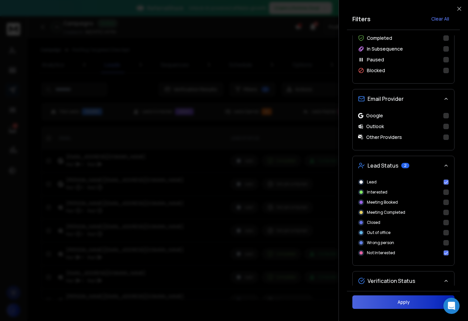
click at [444, 182] on button "Lead" at bounding box center [446, 182] width 5 height 5
click at [436, 243] on div "Wrong person" at bounding box center [403, 243] width 91 height 6
click at [444, 242] on person "Wrong person" at bounding box center [446, 242] width 5 height 5
drag, startPoint x: 439, startPoint y: 232, endPoint x: 439, endPoint y: 224, distance: 8.4
click at [444, 231] on office "Out of office" at bounding box center [446, 232] width 5 height 5
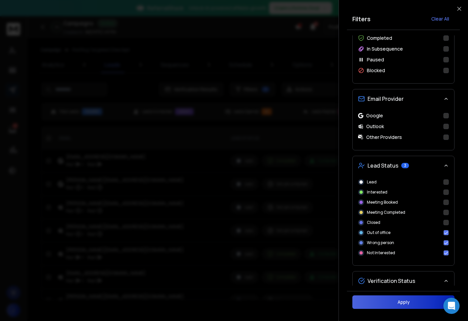
click at [444, 223] on button "Closed" at bounding box center [446, 222] width 5 height 5
click at [411, 304] on button "Apply" at bounding box center [404, 302] width 102 height 13
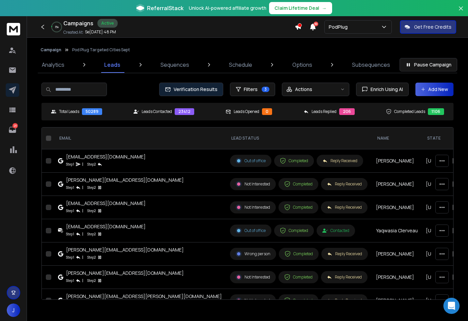
click at [216, 88] on span "Verification Results" at bounding box center [194, 89] width 47 height 7
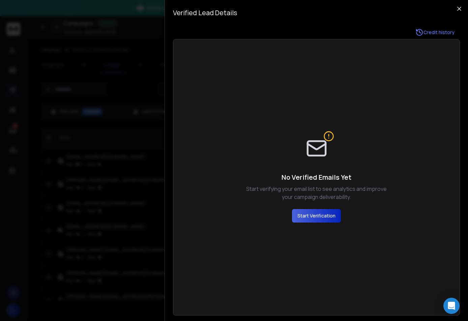
click at [458, 9] on icon "button" at bounding box center [459, 8] width 3 height 3
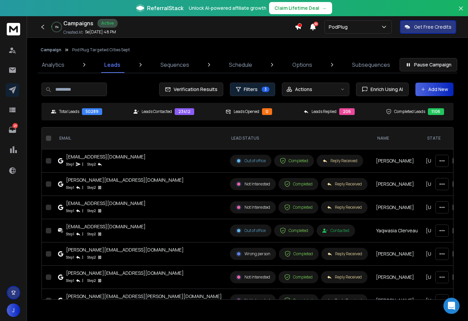
click at [247, 89] on span "Filters" at bounding box center [251, 89] width 14 height 7
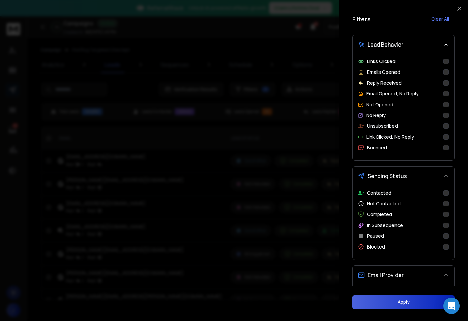
scroll to position [0, 0]
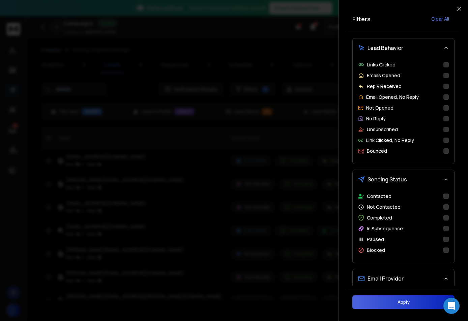
click at [444, 85] on button "Reply Received" at bounding box center [446, 86] width 5 height 5
click at [444, 84] on button "Reply Received" at bounding box center [446, 86] width 5 height 5
click at [444, 119] on button "No Reply" at bounding box center [446, 118] width 5 height 5
click at [381, 303] on button "Apply" at bounding box center [404, 302] width 102 height 13
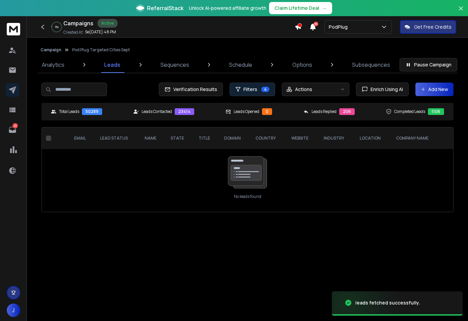
click at [254, 87] on span "Filters" at bounding box center [251, 89] width 14 height 7
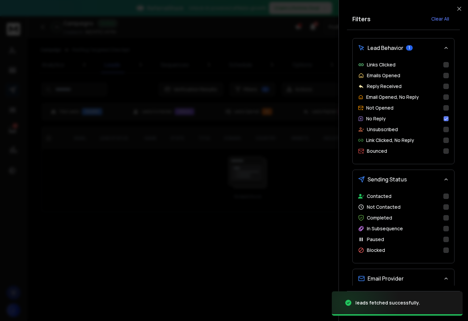
click at [444, 119] on button "No Reply" at bounding box center [446, 118] width 5 height 5
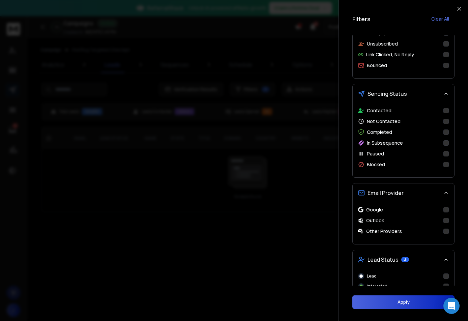
scroll to position [180, 0]
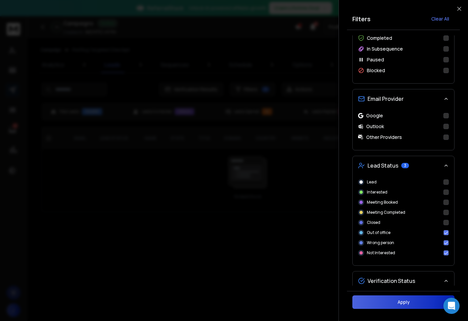
click at [438, 250] on div "Lead Interested Meeting Booked Meeting Completed Closed Out of office Wrong per…" at bounding box center [404, 222] width 102 height 86
click at [444, 252] on Interested "Not Interested" at bounding box center [446, 252] width 5 height 5
click at [444, 241] on person "Wrong person" at bounding box center [446, 242] width 5 height 5
click at [444, 233] on office "Out of office" at bounding box center [446, 232] width 5 height 5
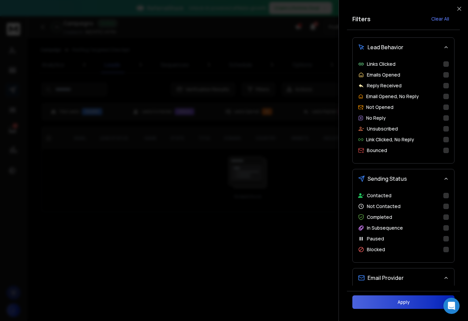
scroll to position [0, 0]
click at [381, 219] on p "Completed" at bounding box center [379, 218] width 25 height 7
click at [444, 219] on button "Completed" at bounding box center [446, 217] width 5 height 5
click at [396, 299] on button "Apply" at bounding box center [404, 302] width 102 height 13
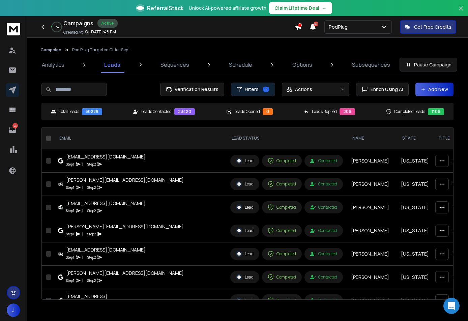
click at [269, 92] on button "Filters 1" at bounding box center [253, 89] width 44 height 13
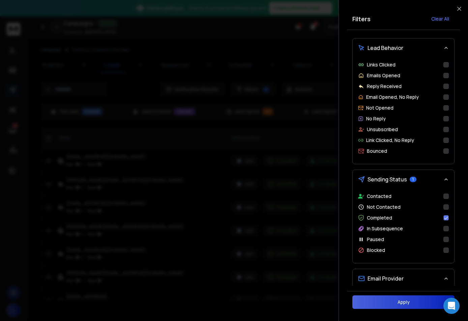
click at [444, 199] on button "Contacted" at bounding box center [446, 196] width 5 height 5
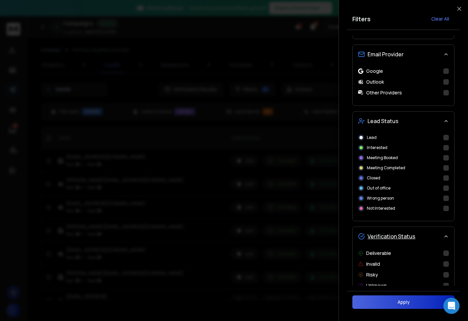
scroll to position [225, 0]
click at [444, 210] on Interested "Not Interested" at bounding box center [446, 207] width 5 height 5
click at [419, 303] on button "Apply" at bounding box center [404, 302] width 102 height 13
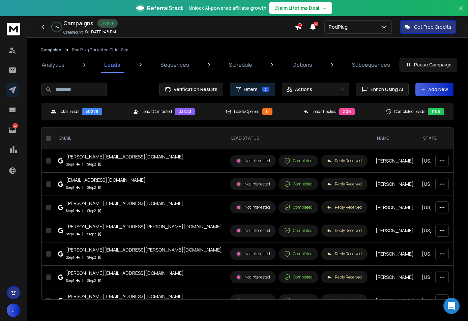
click at [247, 88] on span "Filters" at bounding box center [251, 89] width 14 height 7
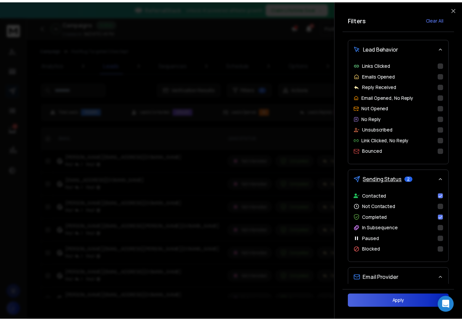
scroll to position [180, 0]
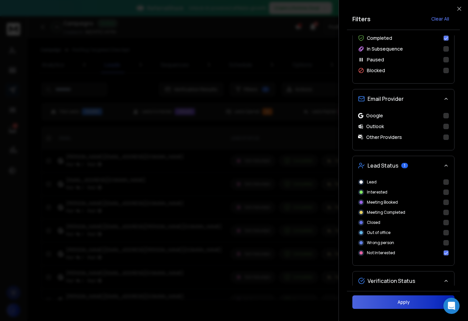
click at [440, 250] on div "Lead Interested Meeting Booked Meeting Completed Closed Out of office Wrong per…" at bounding box center [404, 222] width 102 height 86
click at [444, 253] on Interested "Not Interested" at bounding box center [446, 252] width 5 height 5
click at [416, 298] on button "Apply" at bounding box center [404, 302] width 102 height 13
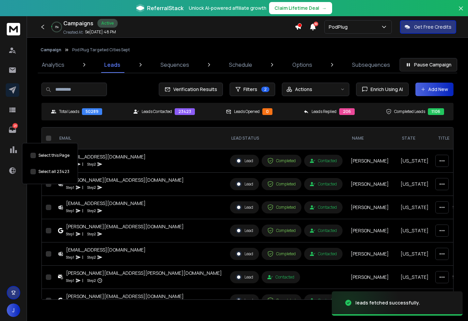
click at [50, 140] on button "Select this Page" at bounding box center [48, 138] width 5 height 5
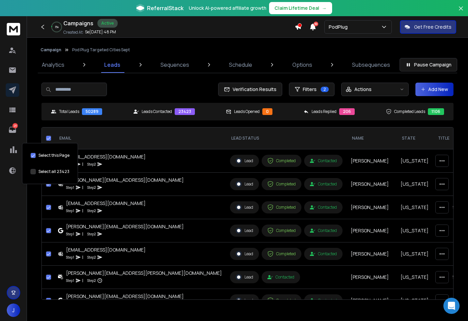
click at [34, 173] on button "Select this Page" at bounding box center [32, 171] width 5 height 5
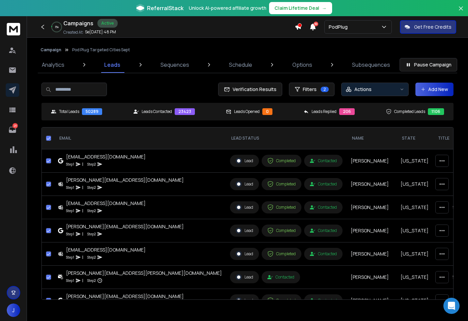
click at [363, 88] on p "Actions" at bounding box center [363, 89] width 17 height 7
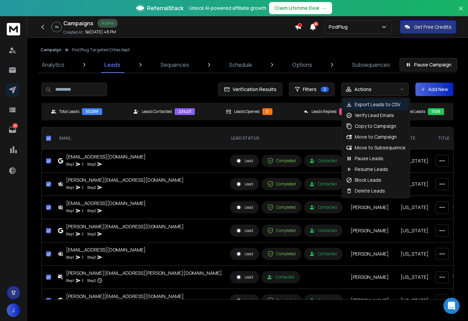
click at [368, 103] on p "Export Leads to CSV" at bounding box center [378, 104] width 46 height 7
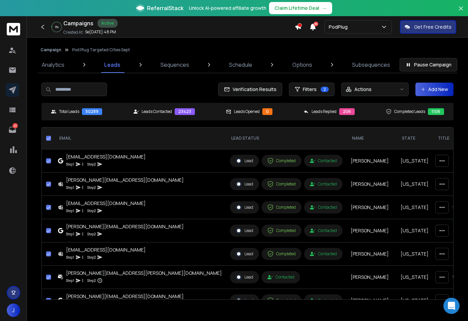
drag, startPoint x: 221, startPoint y: 44, endPoint x: 209, endPoint y: 42, distance: 13.0
click at [221, 44] on div "Campaign Pod Plug Targeted Cities Sept Analytics Leads Sequences Schedule Optio…" at bounding box center [247, 170] width 441 height 265
click at [381, 91] on div "Actions" at bounding box center [371, 89] width 51 height 7
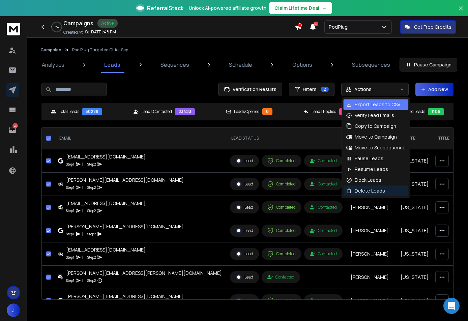
click at [374, 190] on p "Delete Leads" at bounding box center [370, 191] width 30 height 7
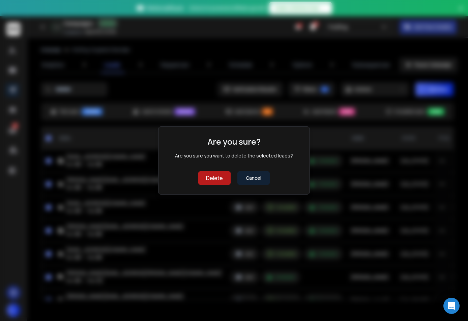
click at [213, 177] on button "Delete" at bounding box center [214, 177] width 32 height 13
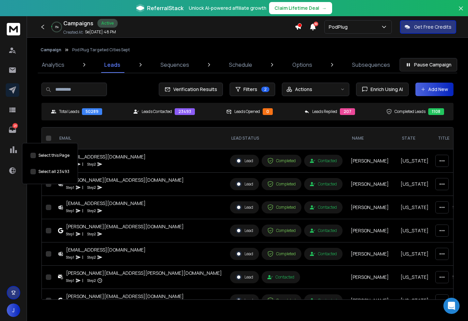
click at [53, 170] on label "Select all 23493" at bounding box center [53, 171] width 31 height 5
click at [33, 171] on button "Select this Page" at bounding box center [32, 171] width 5 height 5
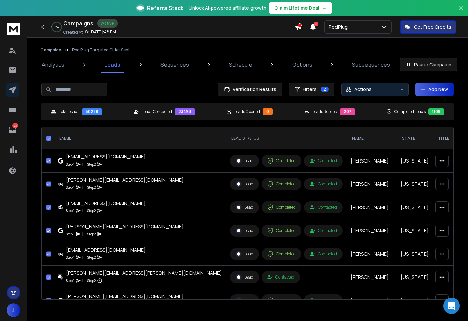
click at [389, 91] on div "Actions" at bounding box center [371, 89] width 51 height 7
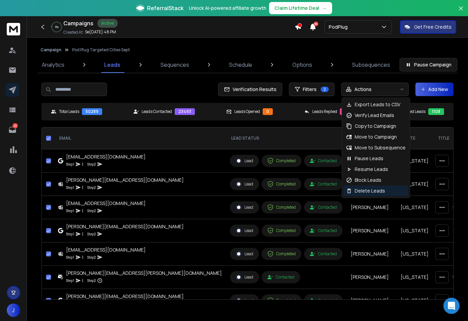
click at [363, 191] on p "Delete Leads" at bounding box center [370, 191] width 30 height 7
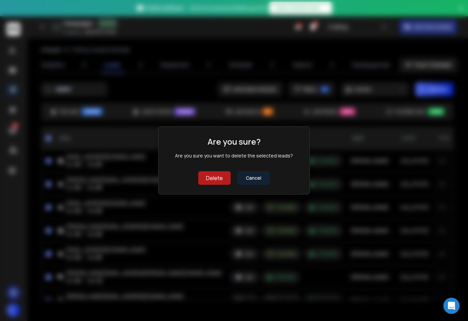
click at [223, 178] on button "Delete" at bounding box center [214, 177] width 32 height 13
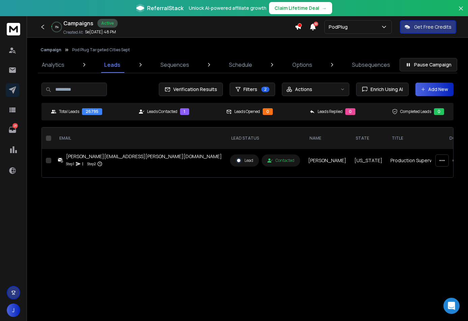
click at [144, 48] on div "Campaign Pod Plug Targeted Cities Sept" at bounding box center [247, 49] width 414 height 5
copy p "Pod Plug Targeted Cities Sept"
click at [41, 28] on icon at bounding box center [43, 27] width 6 height 6
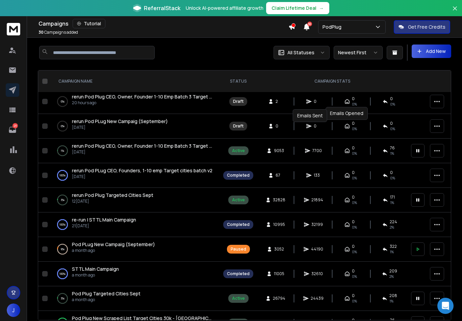
scroll to position [135, 0]
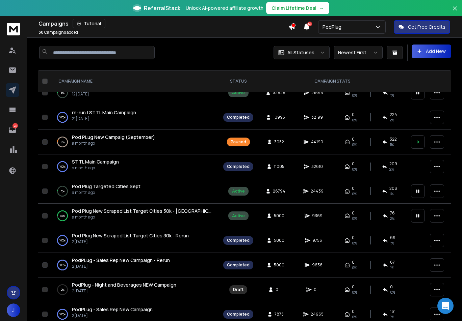
click at [433, 193] on button "button" at bounding box center [437, 191] width 14 height 13
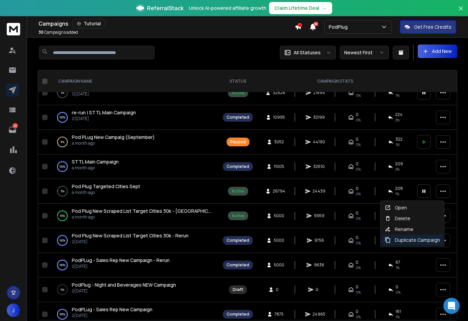
click at [409, 238] on div "Duplicate Campaign" at bounding box center [412, 240] width 55 height 7
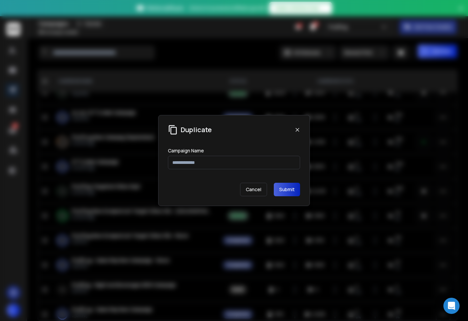
click at [187, 161] on input "text" at bounding box center [234, 162] width 132 height 13
paste input "**********"
type input "**********"
click at [274, 183] on button "Submit" at bounding box center [287, 189] width 26 height 13
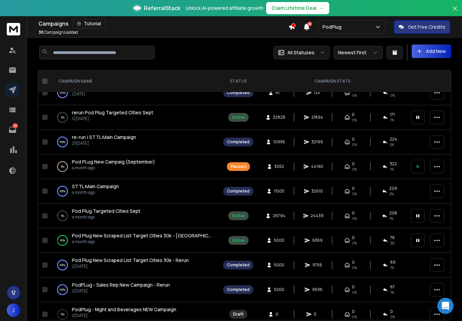
scroll to position [0, 0]
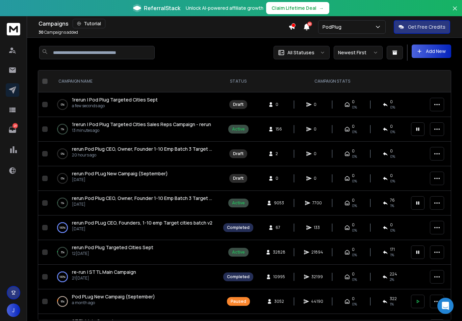
click at [120, 102] on span "1rerun | Pod Plug Targeted Cities Sept" at bounding box center [115, 100] width 86 height 6
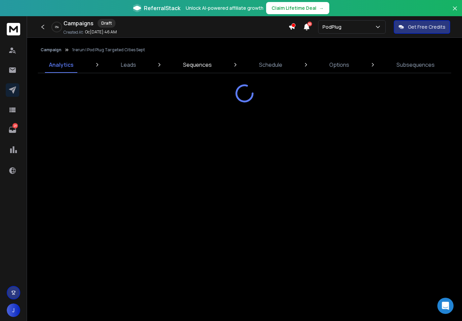
click at [204, 63] on p "Sequences" at bounding box center [197, 65] width 29 height 8
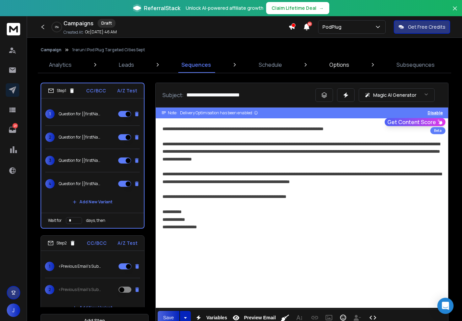
click at [330, 64] on p "Options" at bounding box center [339, 65] width 20 height 8
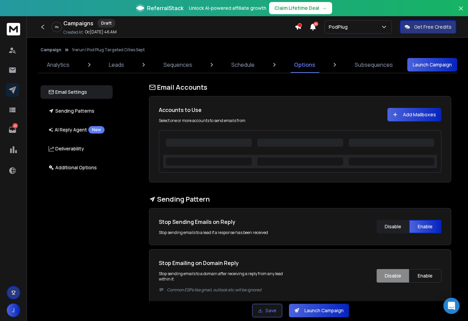
click at [400, 110] on button "Add Mailboxes" at bounding box center [415, 114] width 54 height 13
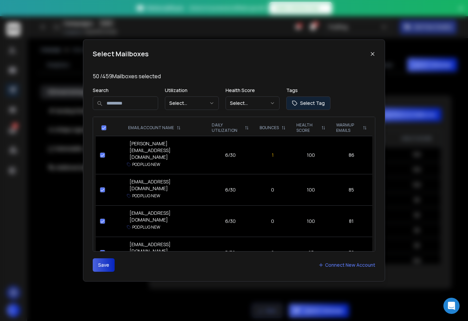
click at [319, 104] on button "Select Tag" at bounding box center [308, 103] width 44 height 13
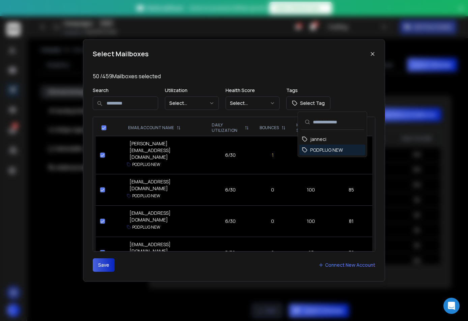
click at [333, 152] on span "PODPLUG NEW" at bounding box center [326, 150] width 33 height 7
click at [105, 265] on button "Save" at bounding box center [104, 264] width 22 height 13
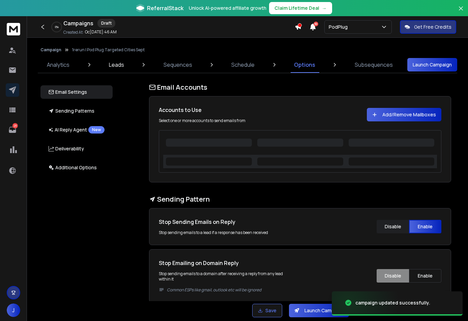
click at [119, 66] on p "Leads" at bounding box center [116, 65] width 15 height 8
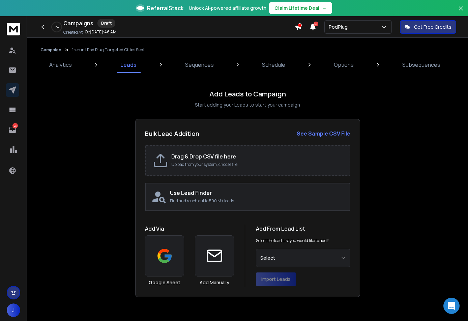
click at [220, 157] on h2 "Drag & Drop CSV file here" at bounding box center [257, 157] width 172 height 8
type input "**********"
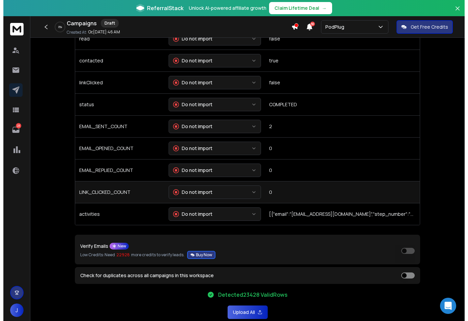
scroll to position [385, 0]
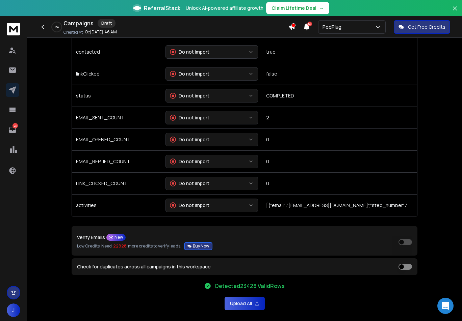
click at [241, 306] on button "Upload All" at bounding box center [244, 303] width 40 height 13
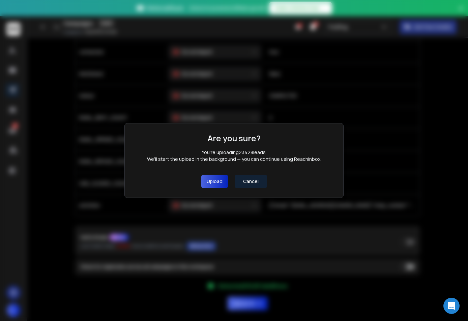
click at [216, 183] on button "Upload" at bounding box center [214, 181] width 27 height 13
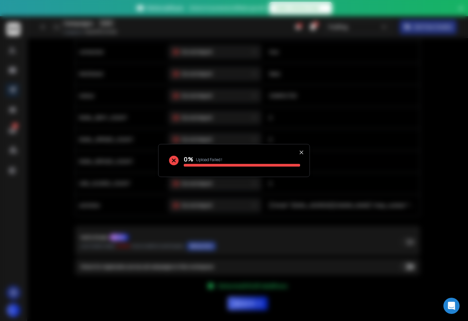
click at [298, 153] on div "0 % Upload Failed !" at bounding box center [234, 160] width 152 height 33
click at [302, 153] on icon at bounding box center [302, 153] width 4 height 4
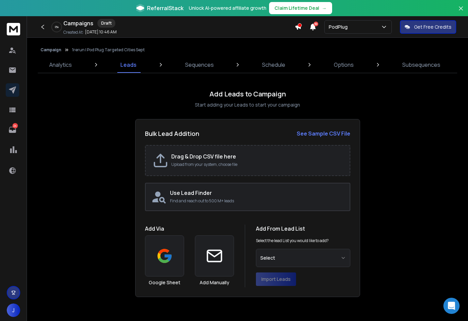
click at [201, 150] on div "Drag & Drop CSV file here Upload from your system, choose file" at bounding box center [247, 160] width 205 height 31
type input "**********"
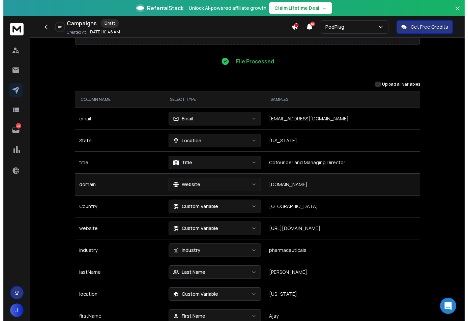
scroll to position [90, 0]
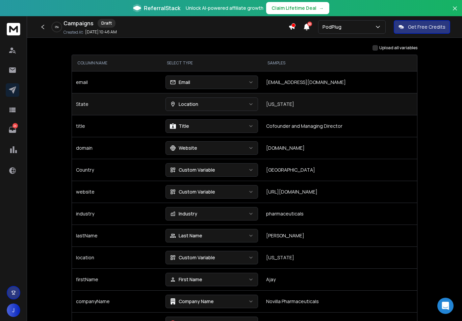
click at [197, 99] on button "Location" at bounding box center [211, 104] width 92 height 13
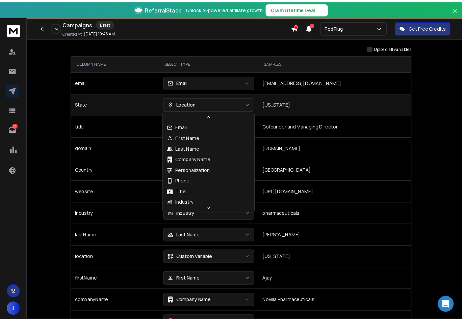
scroll to position [47, 0]
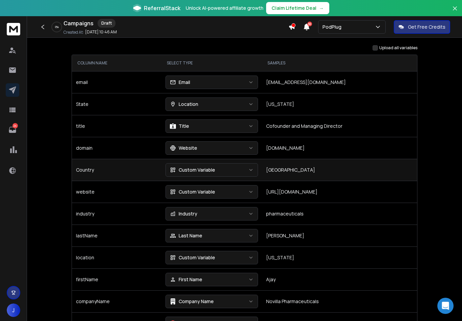
click at [381, 161] on td "[GEOGRAPHIC_DATA]" at bounding box center [339, 170] width 155 height 22
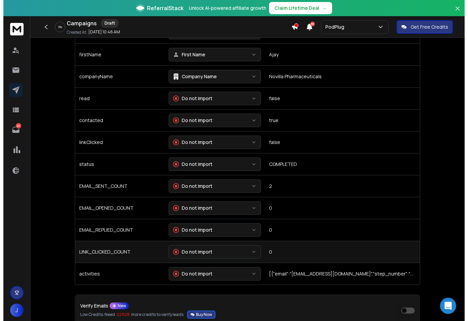
scroll to position [385, 0]
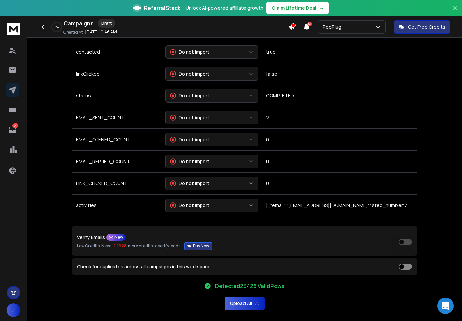
click at [248, 303] on button "Upload All" at bounding box center [244, 303] width 40 height 13
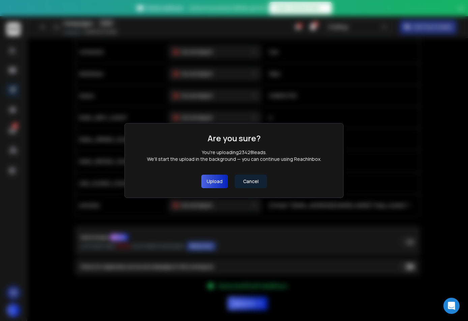
click at [217, 185] on button "Upload" at bounding box center [214, 181] width 27 height 13
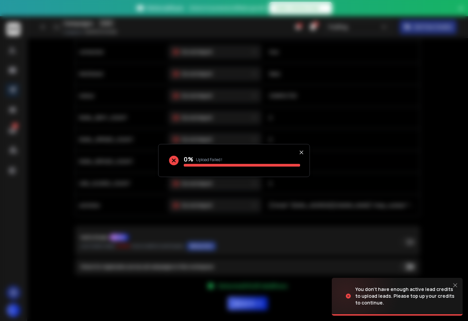
click at [454, 285] on div "You don't have enough active lead credits to upload leads. Please top up your c…" at bounding box center [400, 296] width 126 height 36
click at [301, 152] on icon at bounding box center [301, 152] width 5 height 5
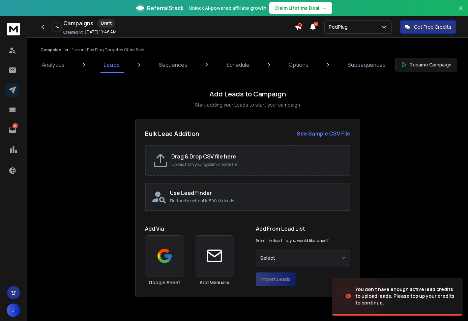
drag, startPoint x: 421, startPoint y: 233, endPoint x: 462, endPoint y: 273, distance: 56.3
click at [424, 234] on div "Add Leads to Campaign Start adding your Leads to start your campaign Bulk Lead …" at bounding box center [247, 190] width 414 height 215
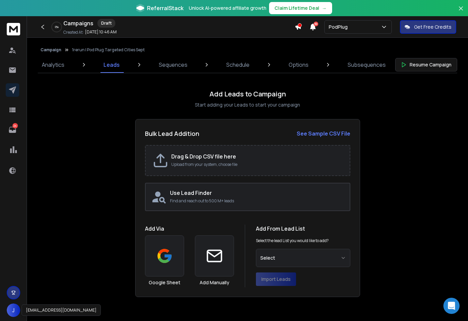
click at [14, 311] on span "J" at bounding box center [13, 310] width 13 height 13
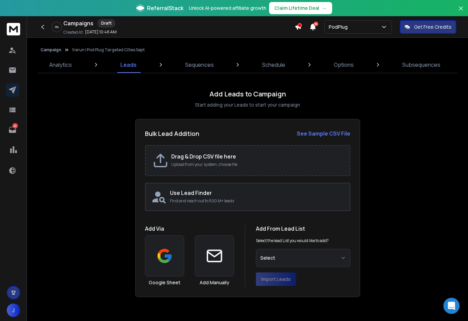
click at [197, 152] on div "Drag & Drop CSV file here Upload from your system, choose file" at bounding box center [247, 160] width 205 height 31
type input "**********"
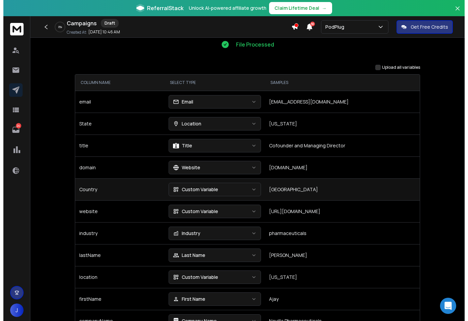
scroll to position [385, 0]
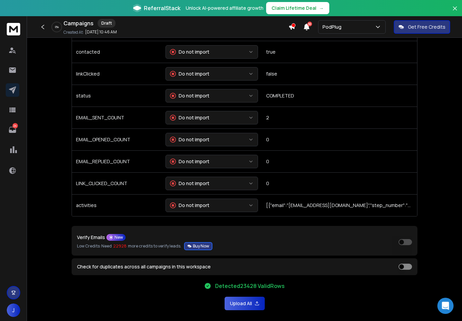
click at [251, 301] on button "Upload All" at bounding box center [244, 303] width 40 height 13
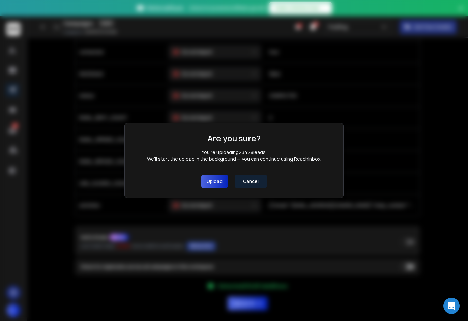
click at [217, 187] on button "Upload" at bounding box center [214, 181] width 27 height 13
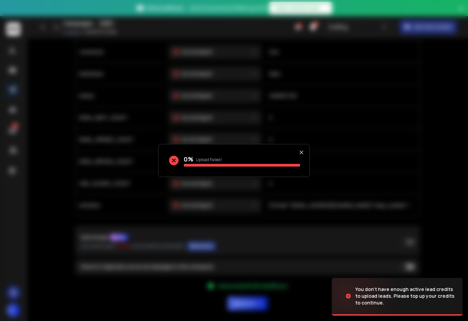
click at [304, 150] on icon at bounding box center [301, 152] width 5 height 5
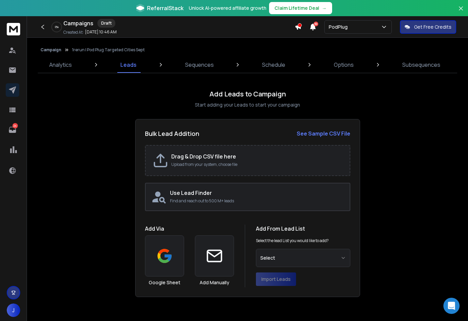
click at [408, 25] on icon "button" at bounding box center [407, 26] width 5 height 5
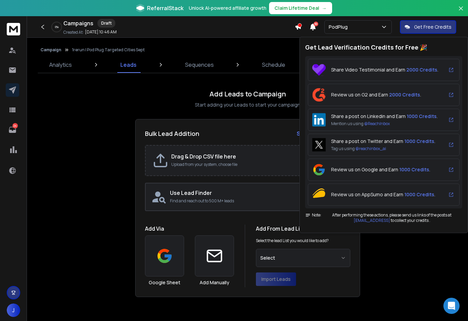
drag, startPoint x: 53, startPoint y: 248, endPoint x: 39, endPoint y: 285, distance: 39.5
click at [51, 253] on div "Add Leads to Campaign Start adding your Leads to start your campaign Bulk Lead …" at bounding box center [247, 190] width 414 height 215
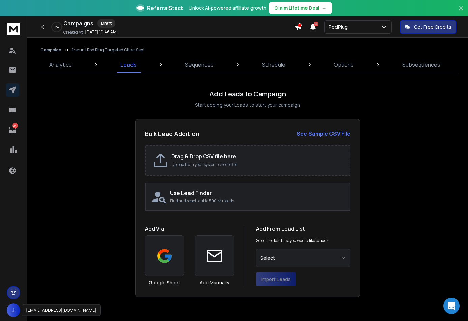
click at [12, 311] on span "J" at bounding box center [13, 310] width 13 height 13
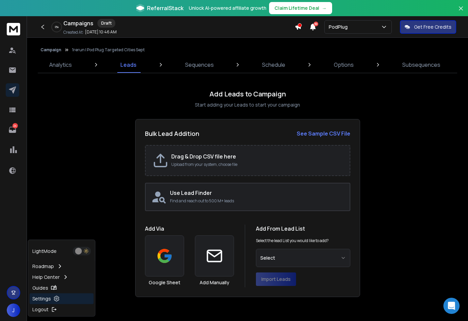
click at [48, 300] on p "Settings" at bounding box center [41, 299] width 19 height 7
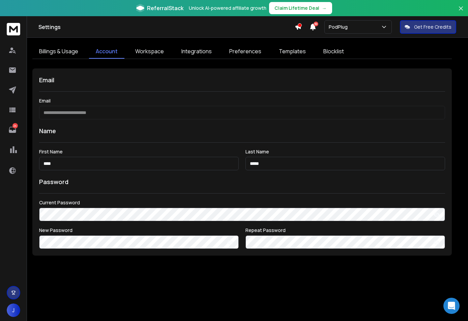
click at [148, 54] on link "Workspace" at bounding box center [150, 52] width 42 height 14
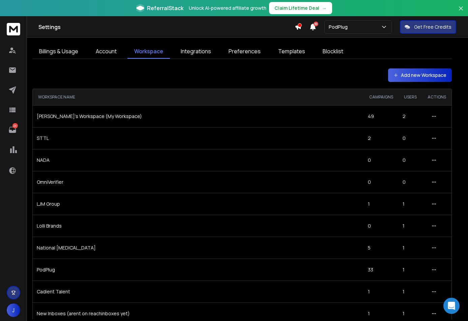
click at [55, 56] on link "Billings & Usage" at bounding box center [58, 52] width 53 height 14
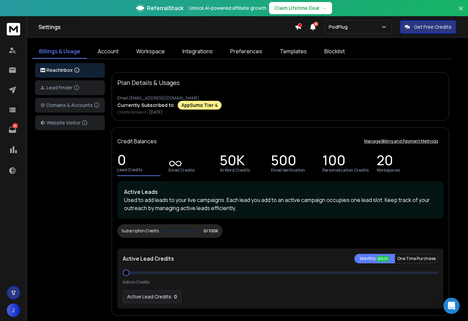
scroll to position [7, 0]
click at [109, 54] on link "Account" at bounding box center [108, 52] width 34 height 14
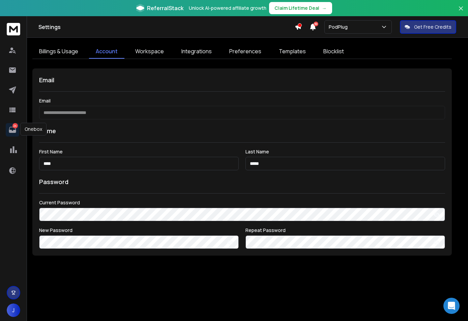
click at [15, 128] on p "24" at bounding box center [14, 125] width 5 height 5
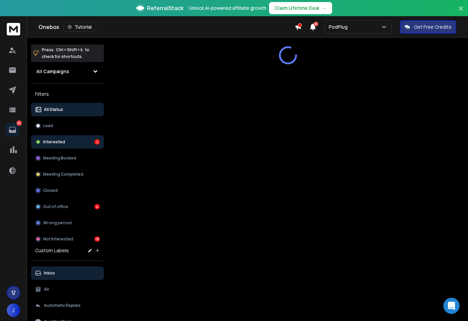
click at [79, 141] on button "Interested 2" at bounding box center [67, 141] width 73 height 13
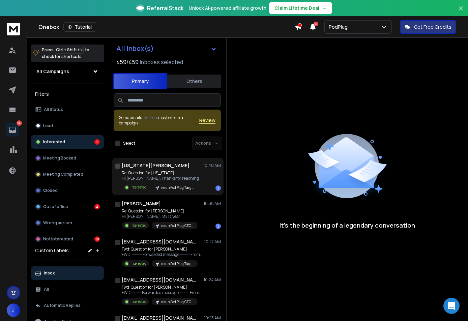
click at [174, 178] on p "Hi [PERSON_NAME], Thanks for reaching" at bounding box center [160, 178] width 77 height 5
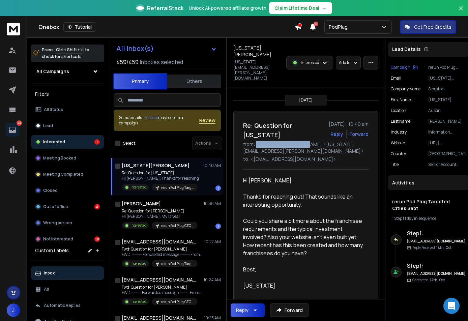
copy p "[US_STATE][PERSON_NAME]"
drag, startPoint x: 299, startPoint y: 120, endPoint x: 256, endPoint y: 121, distance: 42.2
click at [256, 141] on p "from: [US_STATE][PERSON_NAME] <[US_STATE][EMAIL_ADDRESS][PERSON_NAME][DOMAIN_NA…" at bounding box center [306, 147] width 126 height 13
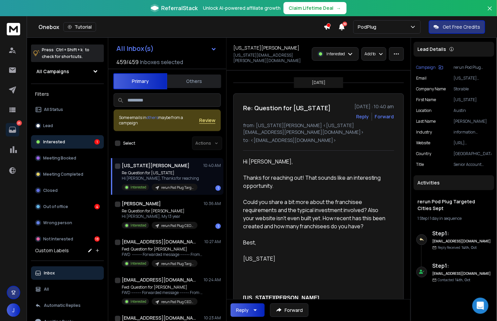
click at [468, 81] on div "Campaign rerun Pod Plug Targeted Cities Sept Email [US_STATE][EMAIL_ADDRESS][PE…" at bounding box center [454, 116] width 81 height 119
click at [468, 78] on p "[US_STATE][EMAIL_ADDRESS][PERSON_NAME][DOMAIN_NAME]" at bounding box center [473, 78] width 38 height 5
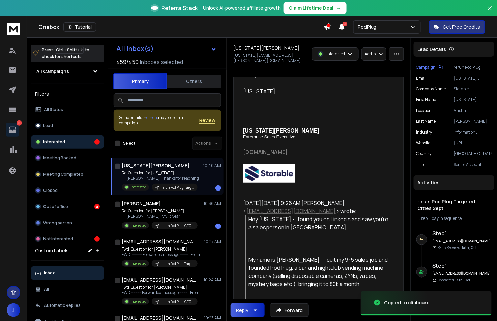
scroll to position [180, 0]
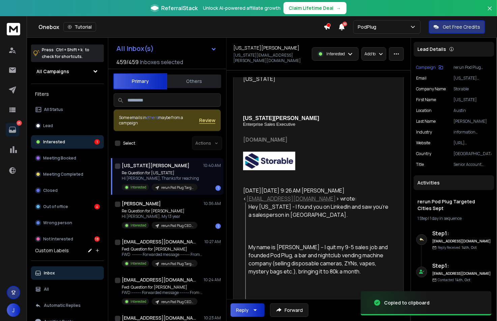
drag, startPoint x: 286, startPoint y: 310, endPoint x: 487, endPoint y: 201, distance: 227.8
click at [286, 310] on button "Forward" at bounding box center [289, 310] width 38 height 13
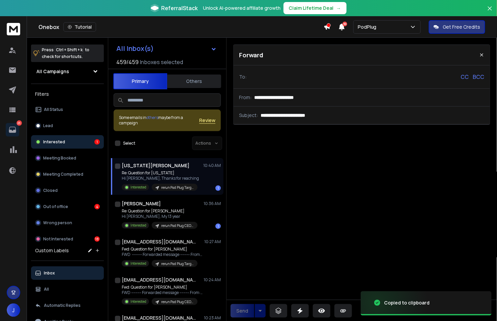
scroll to position [0, 0]
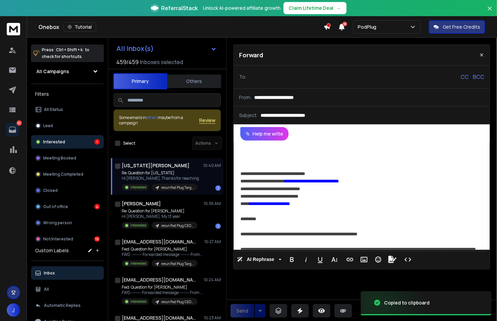
click at [297, 76] on input at bounding box center [272, 77] width 47 height 12
paste input "**********"
type input "**********"
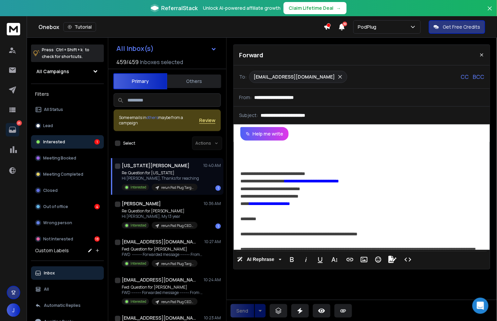
click at [350, 77] on input at bounding box center [373, 77] width 47 height 12
paste input "**********"
type input "**********"
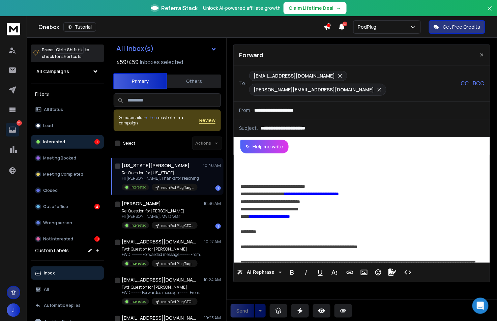
drag, startPoint x: 251, startPoint y: 156, endPoint x: 243, endPoint y: 148, distance: 11.2
click at [251, 168] on div at bounding box center [362, 171] width 243 height 7
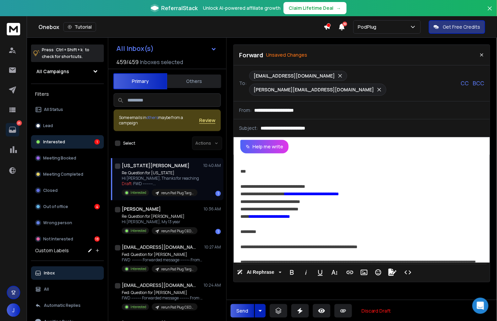
click at [241, 168] on div "***" at bounding box center [358, 171] width 235 height 7
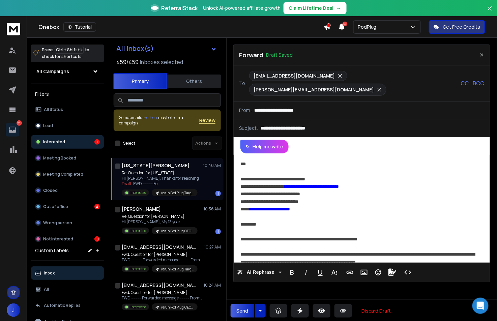
click at [240, 312] on button "Send" at bounding box center [243, 310] width 24 height 13
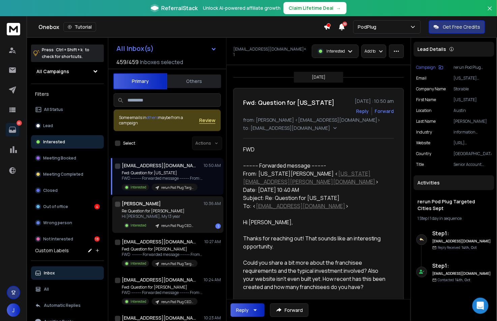
click at [203, 211] on div "Re: Question for [PERSON_NAME] [PERSON_NAME], My 13 year Interested rerun Pod P…" at bounding box center [171, 219] width 99 height 21
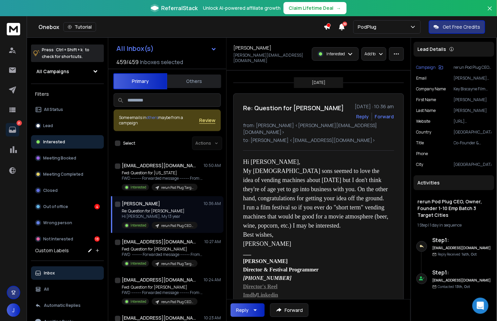
drag, startPoint x: 254, startPoint y: 268, endPoint x: 246, endPoint y: 264, distance: 9.2
click at [249, 274] on div "[PHONE_NUMBER]" at bounding box center [316, 278] width 146 height 8
copy icon "[PHONE_NUMBER]"
click at [289, 309] on button "Forward" at bounding box center [289, 310] width 38 height 13
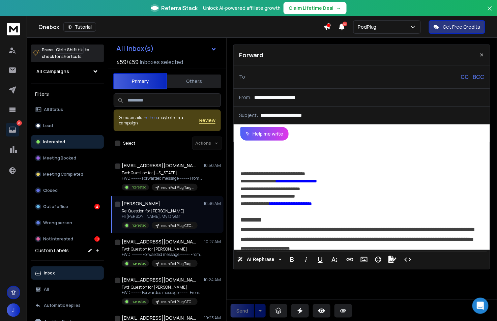
click at [300, 188] on p "**********" at bounding box center [358, 188] width 235 height 7
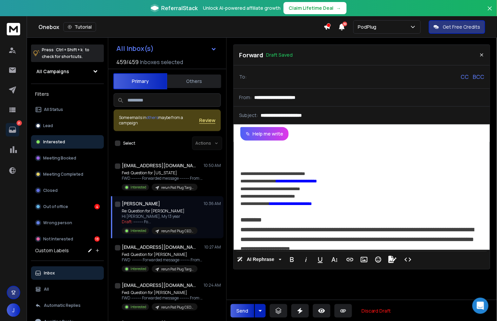
click at [273, 80] on div "To: CC BCC" at bounding box center [362, 76] width 256 height 23
click at [272, 76] on input at bounding box center [272, 77] width 47 height 12
click at [266, 72] on input at bounding box center [272, 77] width 47 height 12
paste input "**********"
type input "**********"
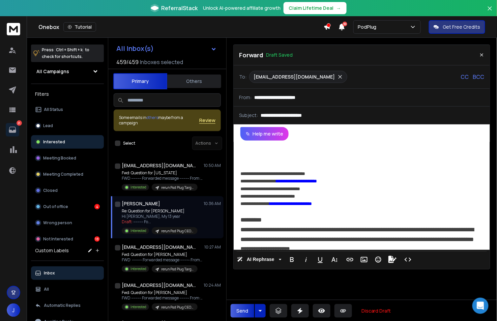
click at [350, 77] on input at bounding box center [373, 77] width 47 height 12
paste input "**********"
type input "**********"
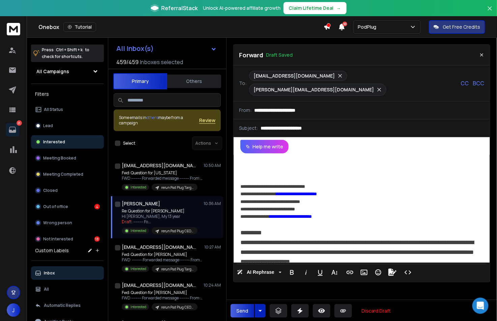
drag, startPoint x: 256, startPoint y: 155, endPoint x: 254, endPoint y: 149, distance: 7.0
click at [256, 168] on div at bounding box center [362, 171] width 243 height 7
click at [239, 157] on div "**********" at bounding box center [362, 208] width 256 height 109
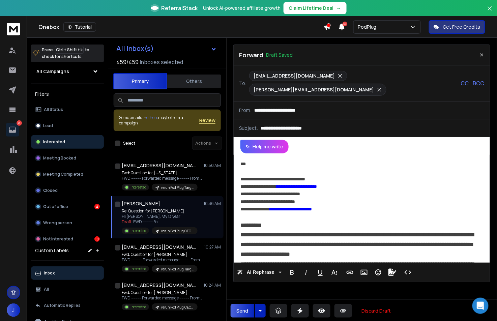
click at [236, 309] on button "Send" at bounding box center [243, 310] width 24 height 13
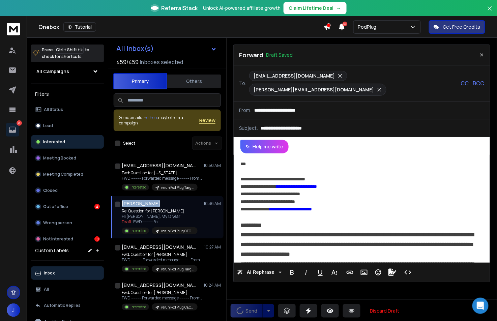
copy div "Isabel Custer"
drag, startPoint x: 156, startPoint y: 201, endPoint x: 12, endPoint y: 238, distance: 147.6
click at [129, 215] on div "Isabel Custer 10:36 AM Re: Question for Isabel Hi Ethan, My 13 year Draft: FWD …" at bounding box center [171, 217] width 99 height 34
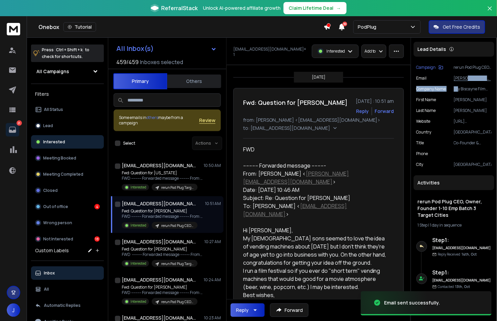
drag, startPoint x: 458, startPoint y: 89, endPoint x: 463, endPoint y: 79, distance: 11.8
click at [463, 79] on div "Campaign rerun Pod Plug CEO, Owner, Founder 1-10 Emp Batch 3 Target Cities Emai…" at bounding box center [454, 116] width 81 height 119
click at [463, 79] on p "isabel@abuelacontent.cl" at bounding box center [473, 78] width 38 height 5
drag, startPoint x: 463, startPoint y: 79, endPoint x: 277, endPoint y: 132, distance: 193.9
click at [462, 79] on p "isabel@abuelacontent.cl" at bounding box center [473, 78] width 38 height 5
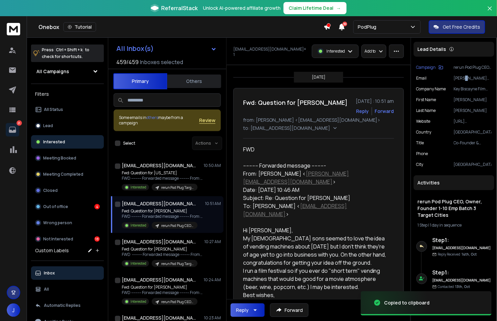
drag, startPoint x: 335, startPoint y: 168, endPoint x: 335, endPoint y: 161, distance: 6.7
click at [335, 166] on div "---------- Forwarded message ---------" at bounding box center [316, 166] width 146 height 8
click at [373, 157] on div at bounding box center [316, 158] width 146 height 8
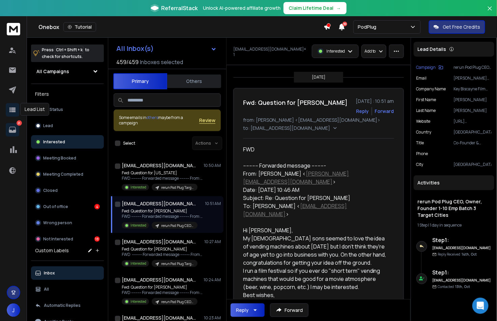
click at [10, 106] on icon at bounding box center [12, 110] width 8 height 8
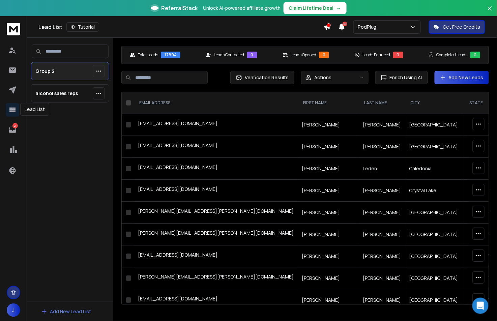
click at [2, 84] on div "21 J" at bounding box center [13, 170] width 27 height 308
click at [12, 88] on icon at bounding box center [12, 90] width 7 height 7
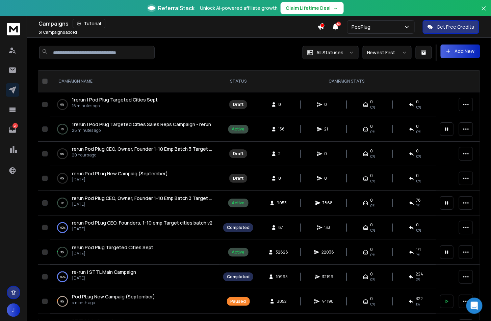
click at [107, 100] on span "1rerun | Pod Plug Targeted Cities Sept" at bounding box center [115, 100] width 86 height 6
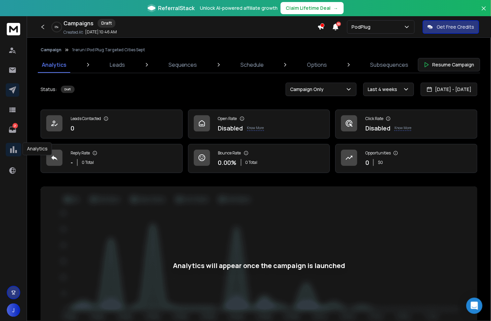
click at [11, 147] on icon at bounding box center [13, 150] width 10 height 10
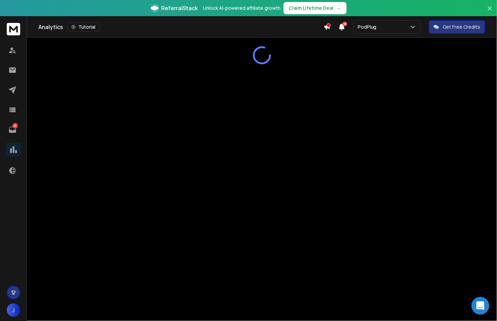
click at [468, 300] on div "Open Intercom Messenger" at bounding box center [481, 306] width 18 height 18
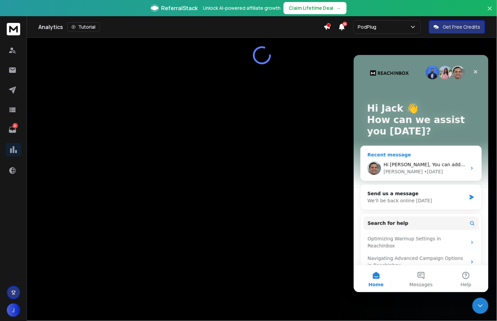
click at [401, 166] on span "Hi Jack, You can add up to 1000 inboxes under your current plan." at bounding box center [475, 164] width 183 height 5
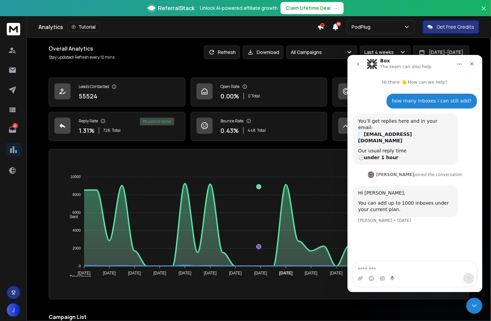
drag, startPoint x: 280, startPoint y: 147, endPoint x: 293, endPoint y: 148, distance: 13.2
click at [280, 147] on div "Leads Contacted 55524 Open Rate 0.00 % 0 Total Click Rate 0.00 % 0 Total Reply …" at bounding box center [259, 189] width 420 height 222
click at [306, 151] on div "Sent Total Opens Unique Opens Links Clicked Total Replies 10000 10000 8000 8000…" at bounding box center [259, 224] width 420 height 150
click at [468, 64] on icon "Close" at bounding box center [471, 63] width 5 height 5
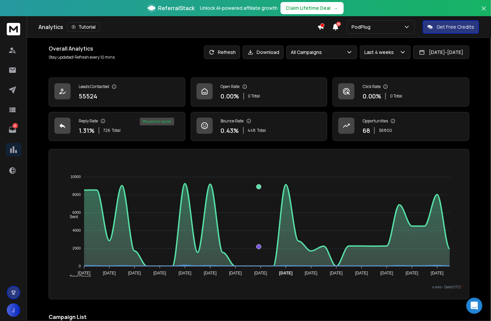
drag, startPoint x: 409, startPoint y: 150, endPoint x: 373, endPoint y: 153, distance: 36.2
click at [408, 150] on div "Sent Total Opens Unique Opens Links Clicked Total Replies 10000 10000 8000 8000…" at bounding box center [259, 224] width 420 height 150
